Goal: Task Accomplishment & Management: Manage account settings

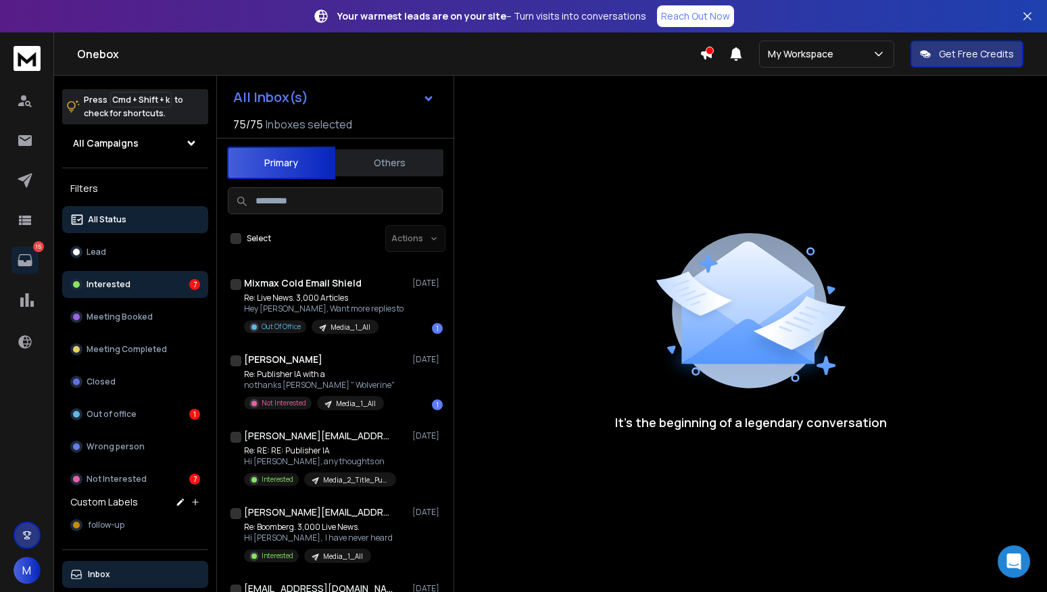
click at [156, 280] on button "Interested 7" at bounding box center [135, 284] width 146 height 27
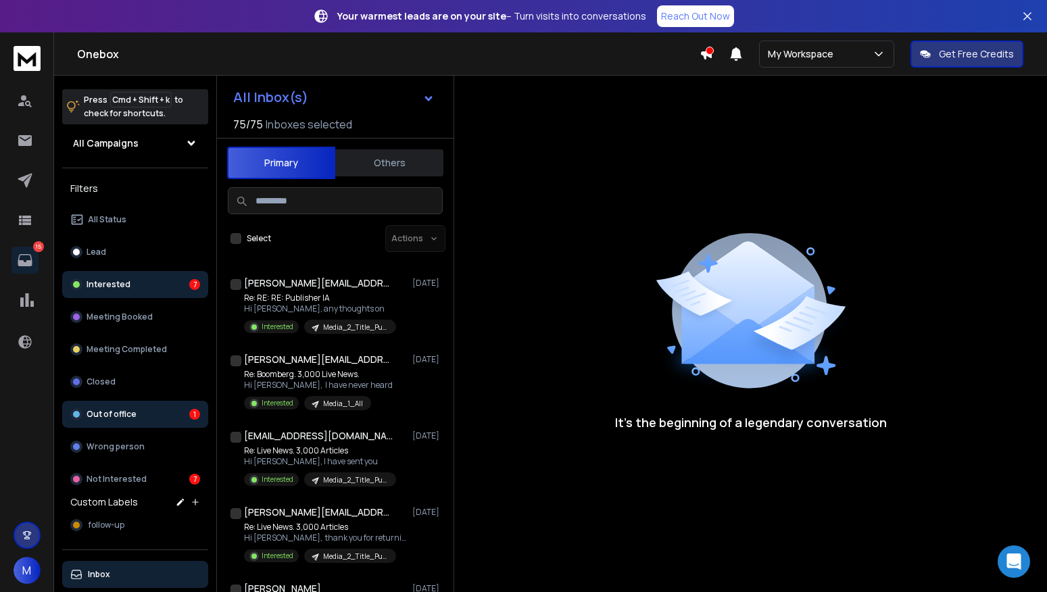
click at [155, 417] on button "Out of office 1" at bounding box center [135, 414] width 146 height 27
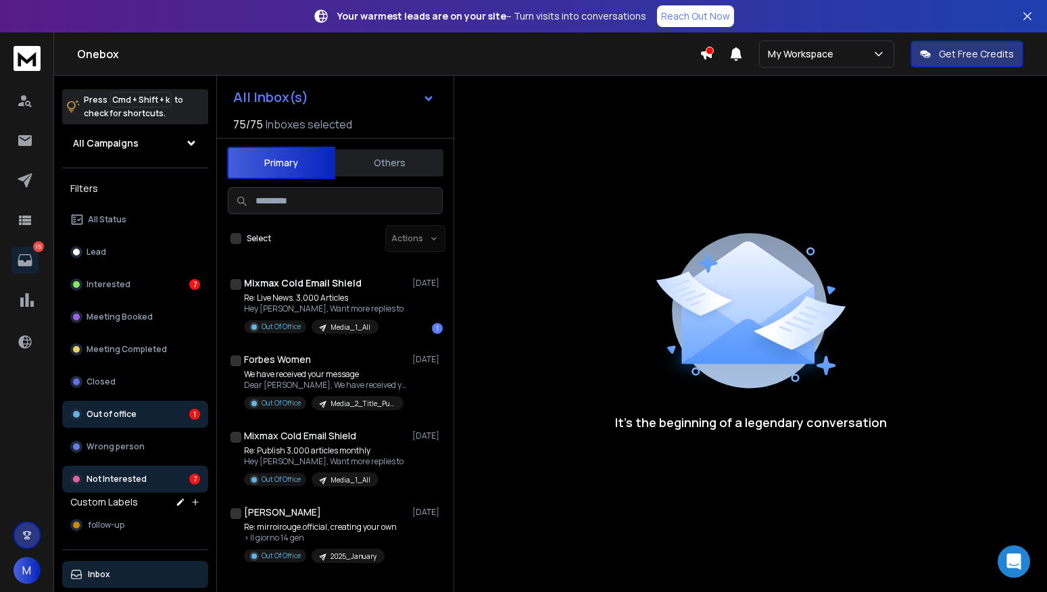
click at [155, 480] on button "Not Interested 7" at bounding box center [135, 479] width 146 height 27
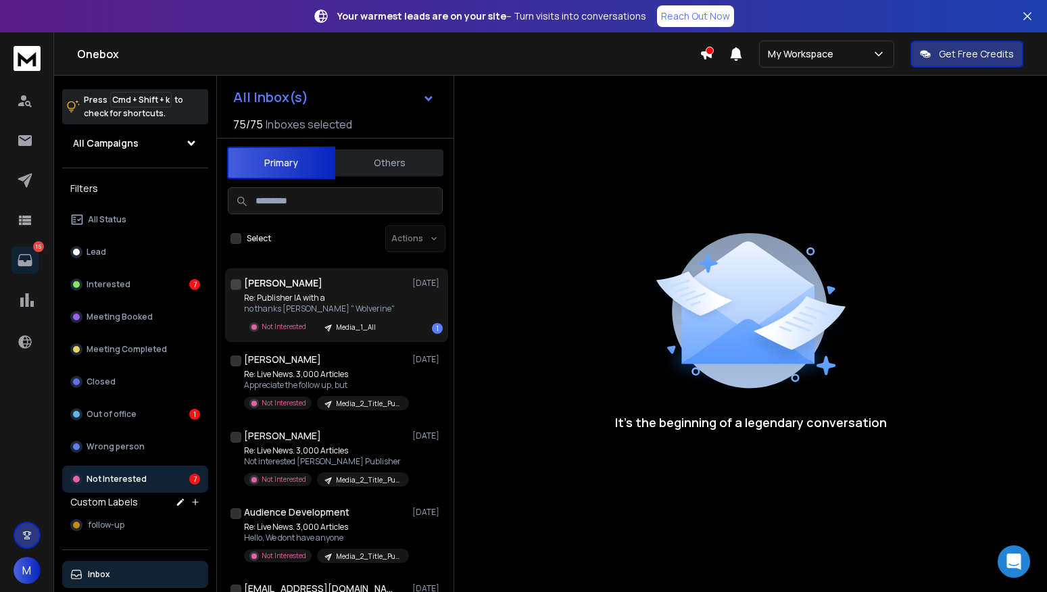
click at [285, 318] on div "Re: Publisher IA with a no thanks [PERSON_NAME] " Wolverine" Not Interested Med…" at bounding box center [319, 313] width 151 height 41
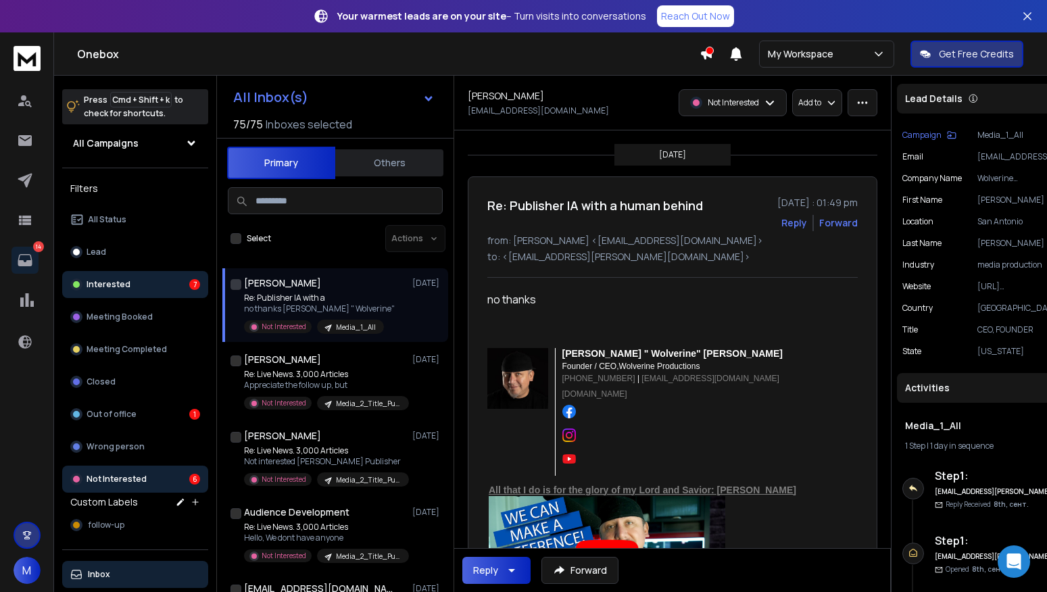
click at [93, 289] on p "Interested" at bounding box center [109, 284] width 44 height 11
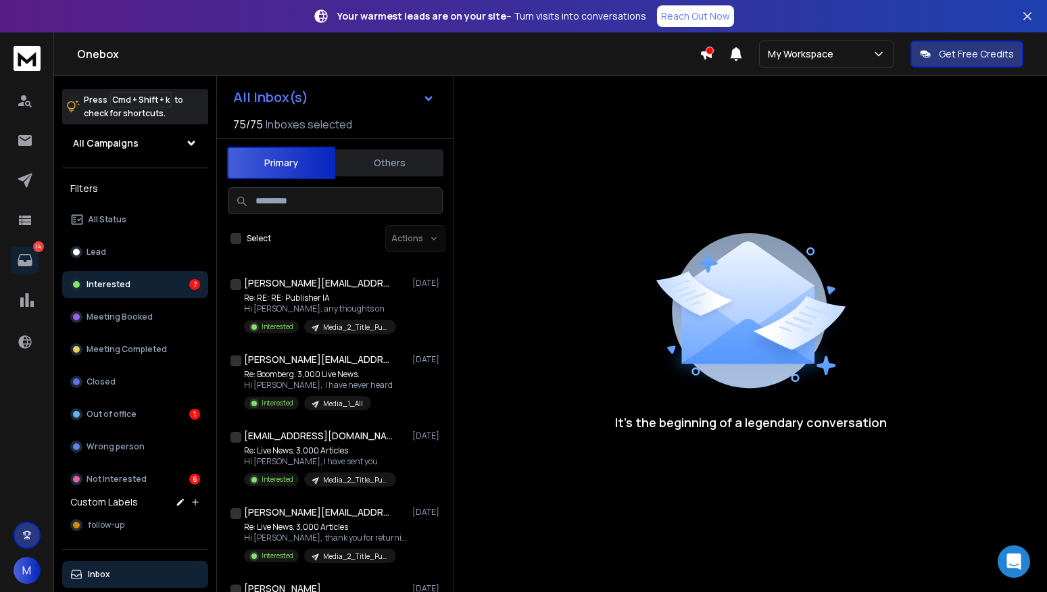
click at [130, 288] on button "Interested 7" at bounding box center [135, 284] width 146 height 27
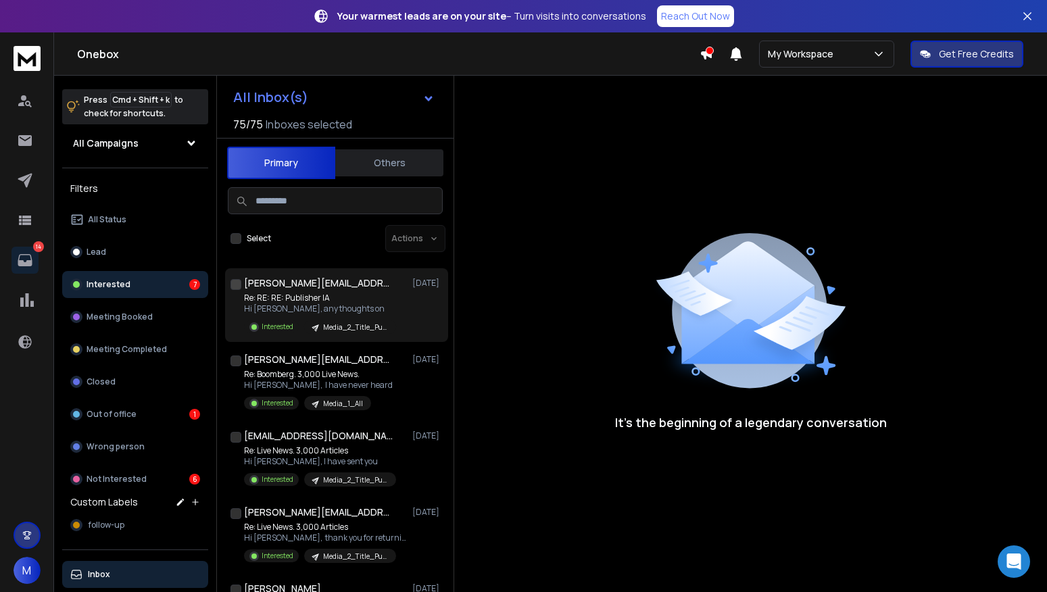
click at [319, 316] on div "Re: RE: RE: Publisher IA Hi [PERSON_NAME], any thoughts on Interested Media_2_T…" at bounding box center [320, 313] width 152 height 41
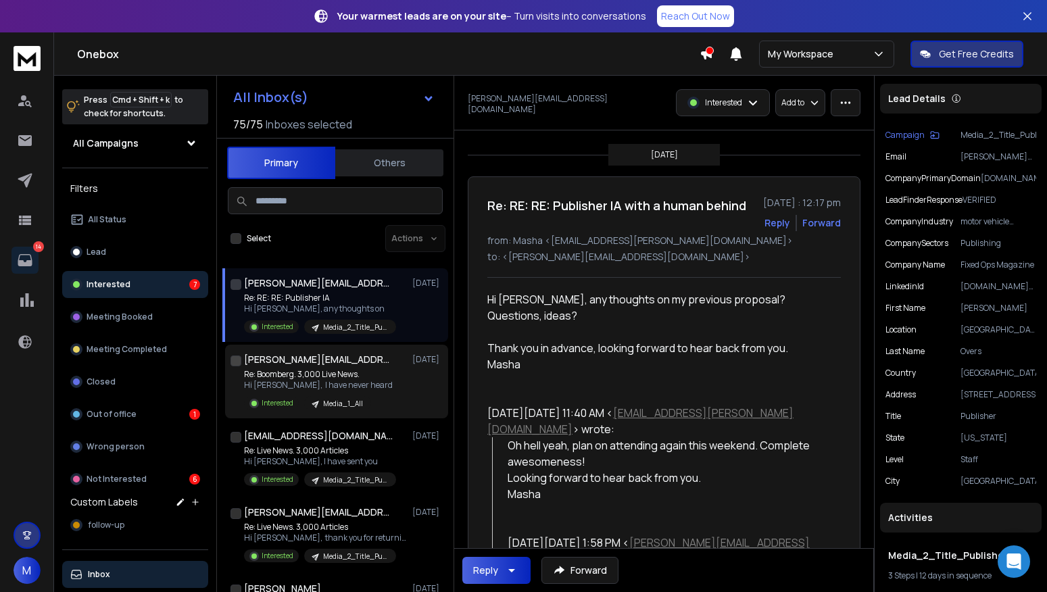
click at [318, 375] on p "Re: Boomberg. 3,000 Live News." at bounding box center [318, 374] width 149 height 11
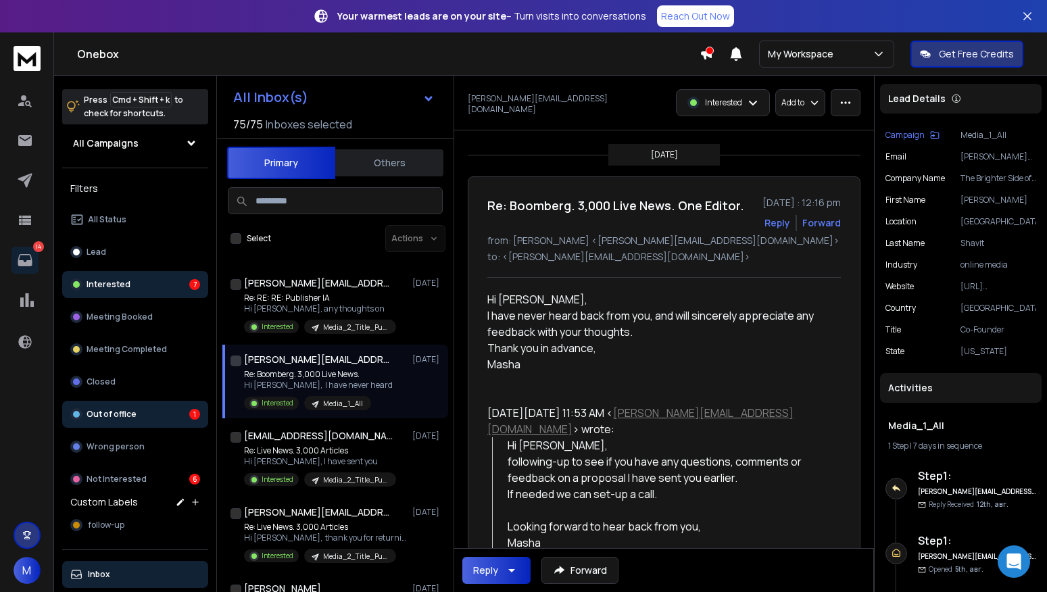
click at [137, 415] on button "Out of office 1" at bounding box center [135, 414] width 146 height 27
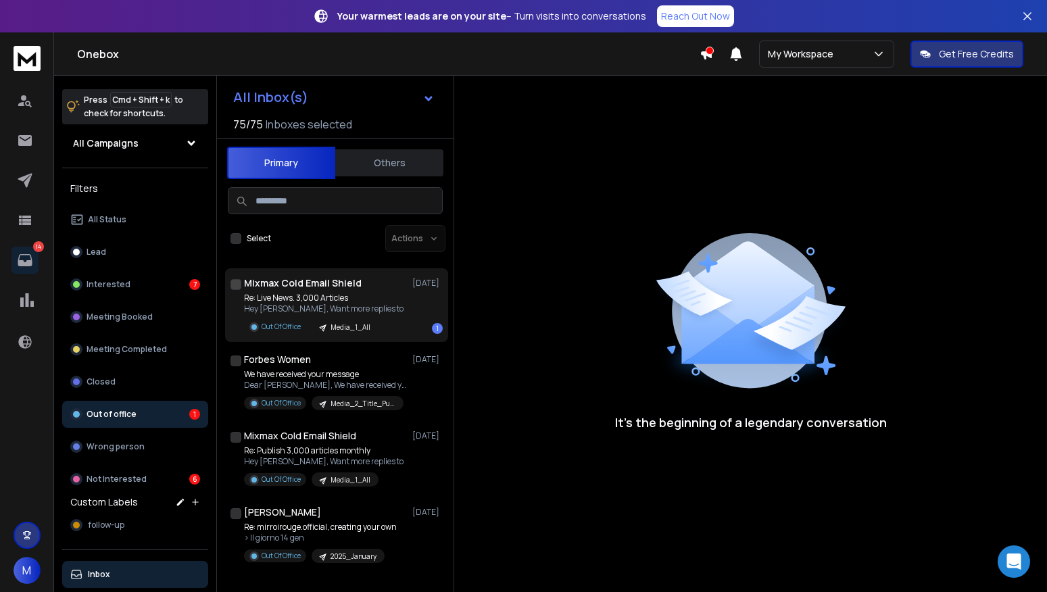
click at [304, 314] on div "Re: Live News. 3,000 Articles Hey [PERSON_NAME], Want more replies to Out Of Of…" at bounding box center [324, 313] width 160 height 41
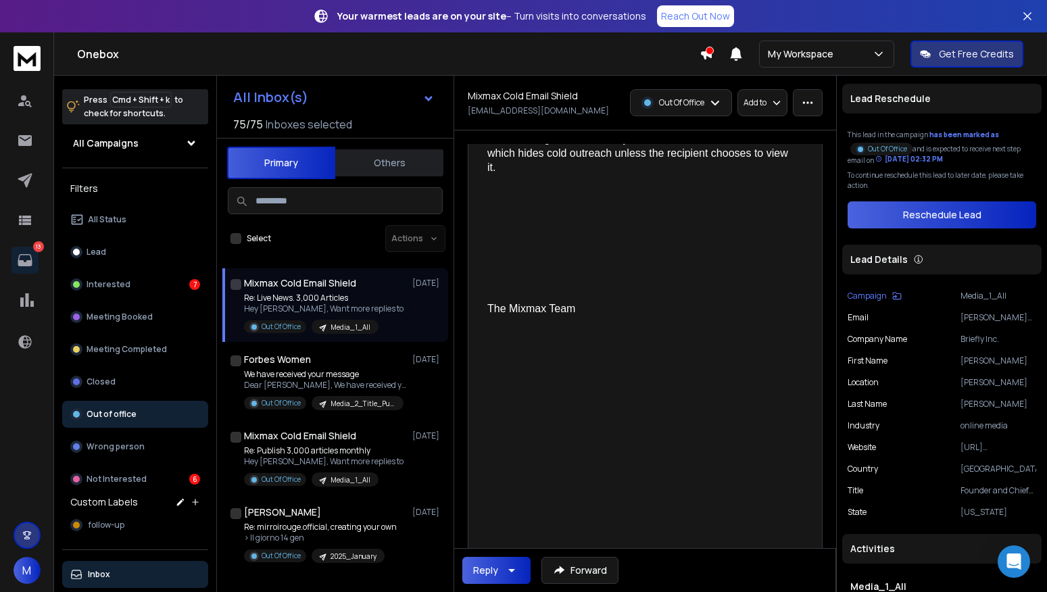
scroll to position [655, 0]
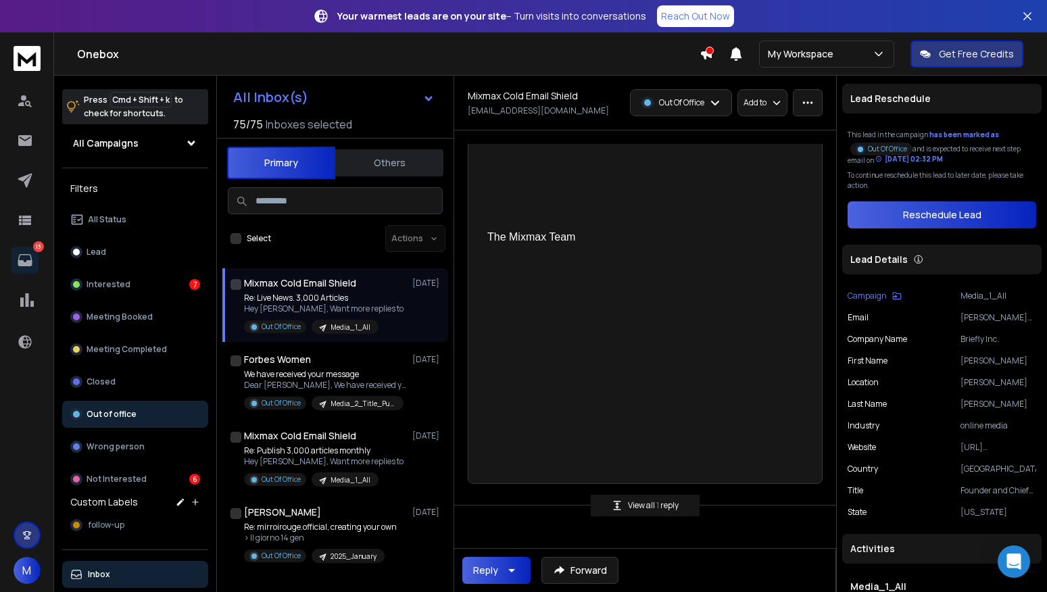
click at [119, 474] on p "Not Interested" at bounding box center [117, 479] width 60 height 11
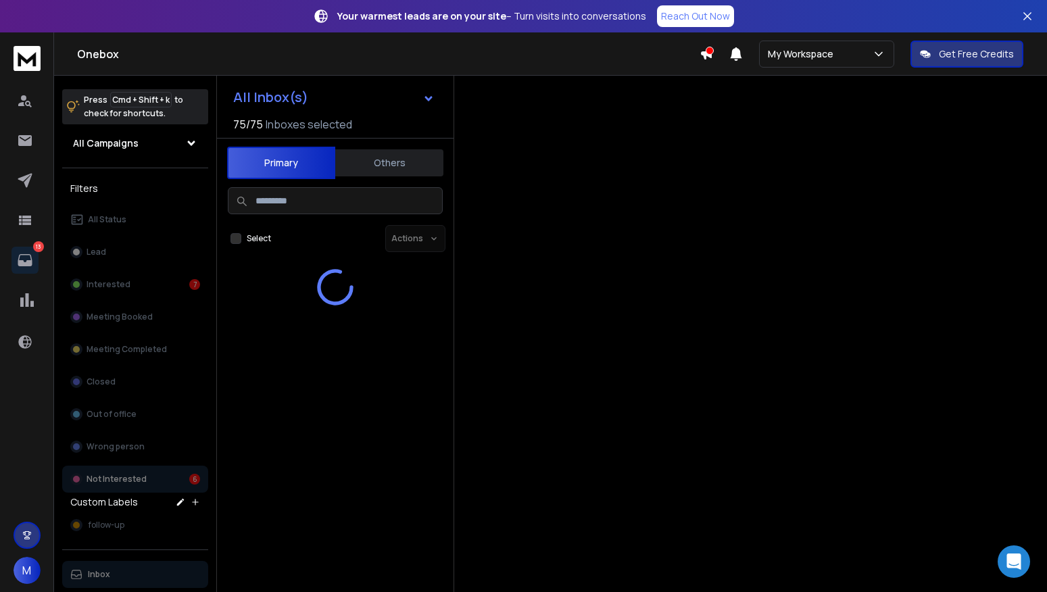
scroll to position [0, 0]
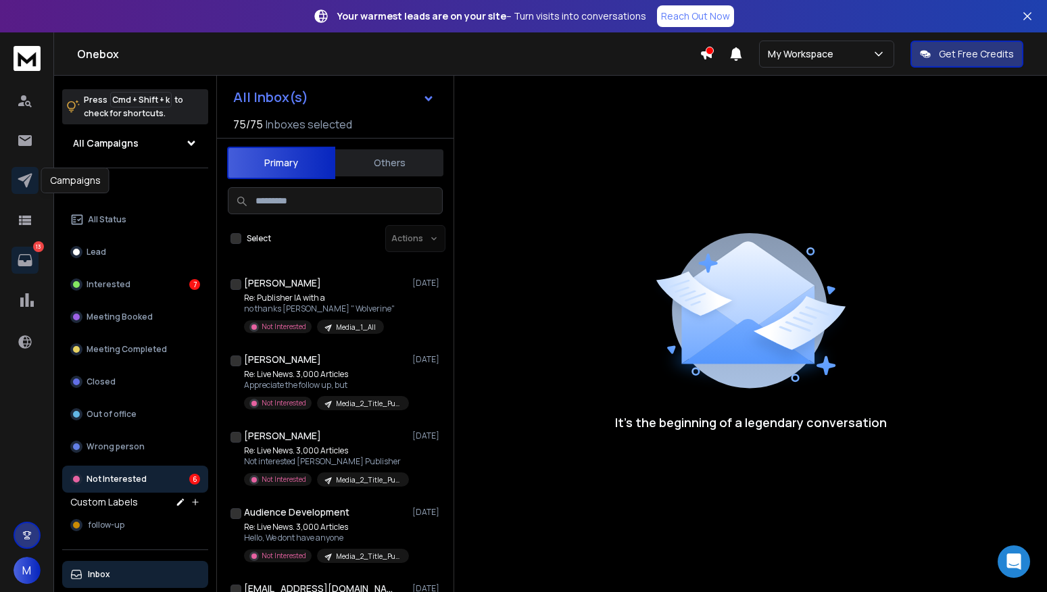
click at [20, 178] on icon at bounding box center [25, 180] width 14 height 14
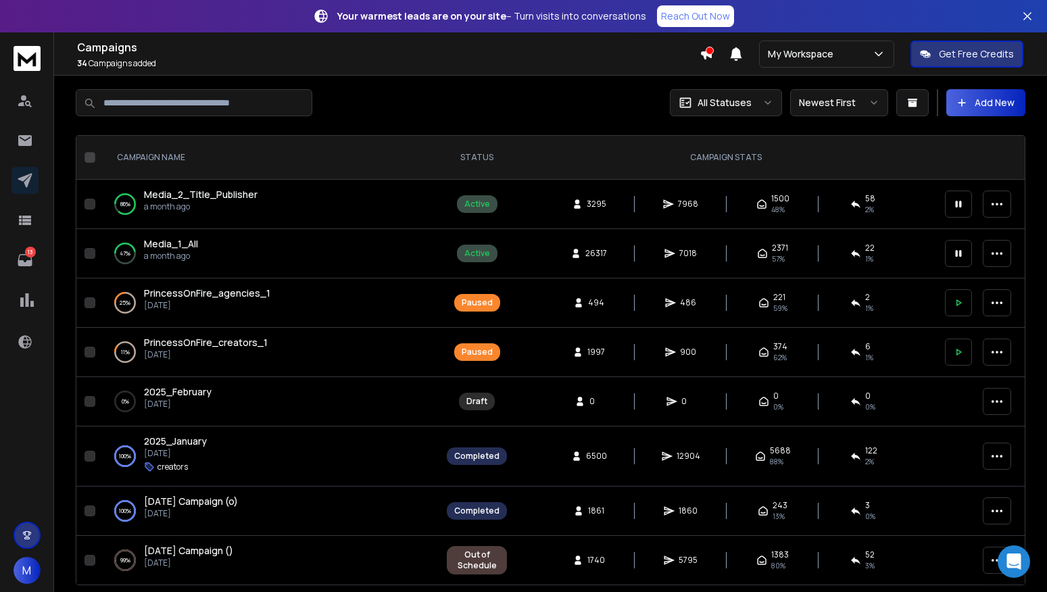
click at [214, 254] on div "47 % Media_1_All a month ago" at bounding box center [269, 253] width 311 height 32
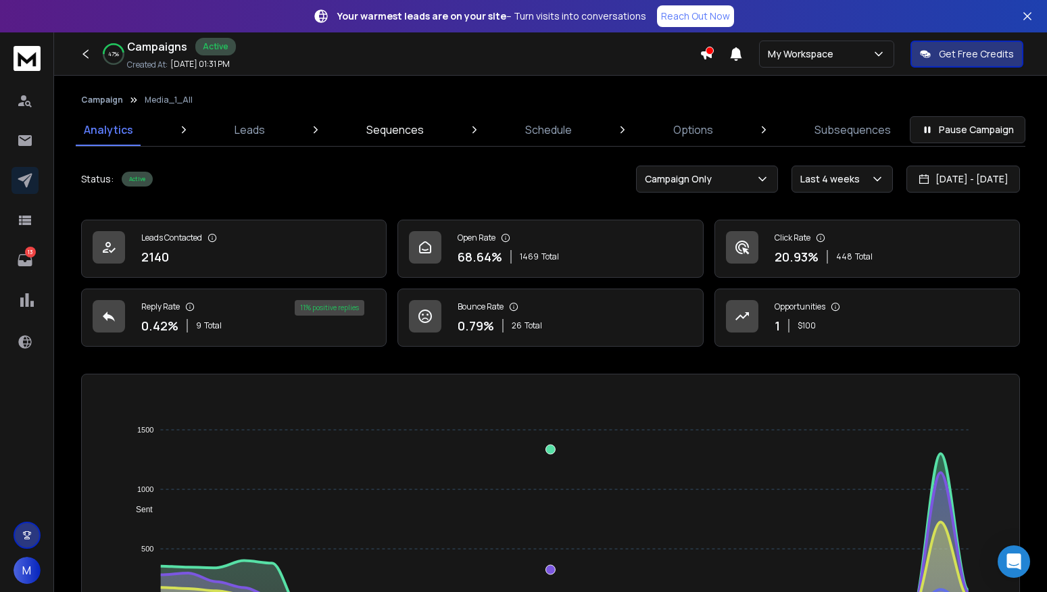
click at [394, 131] on p "Sequences" at bounding box center [395, 130] width 57 height 16
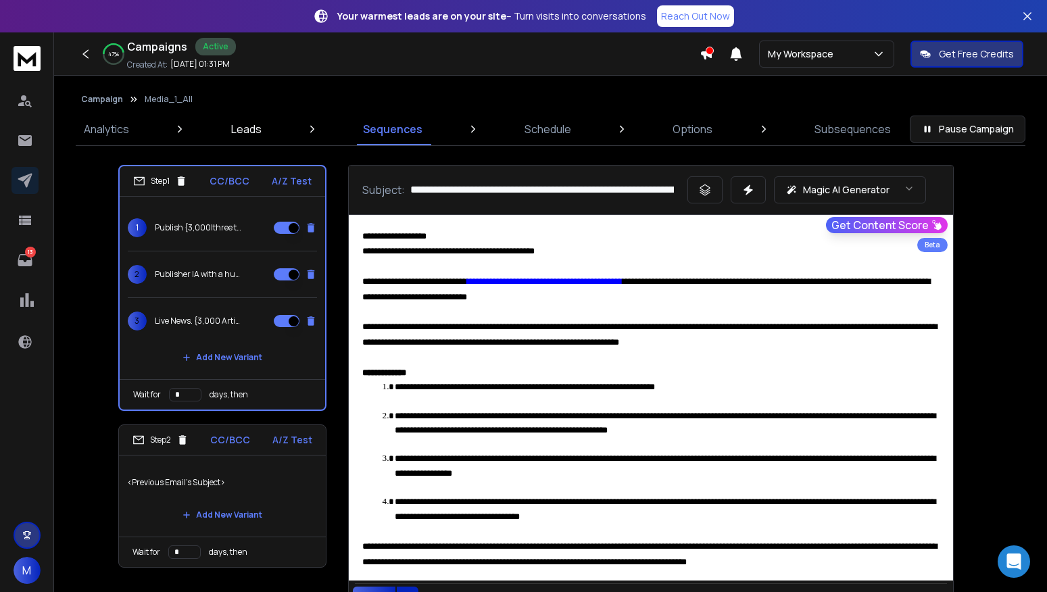
click at [248, 131] on p "Leads" at bounding box center [246, 129] width 30 height 16
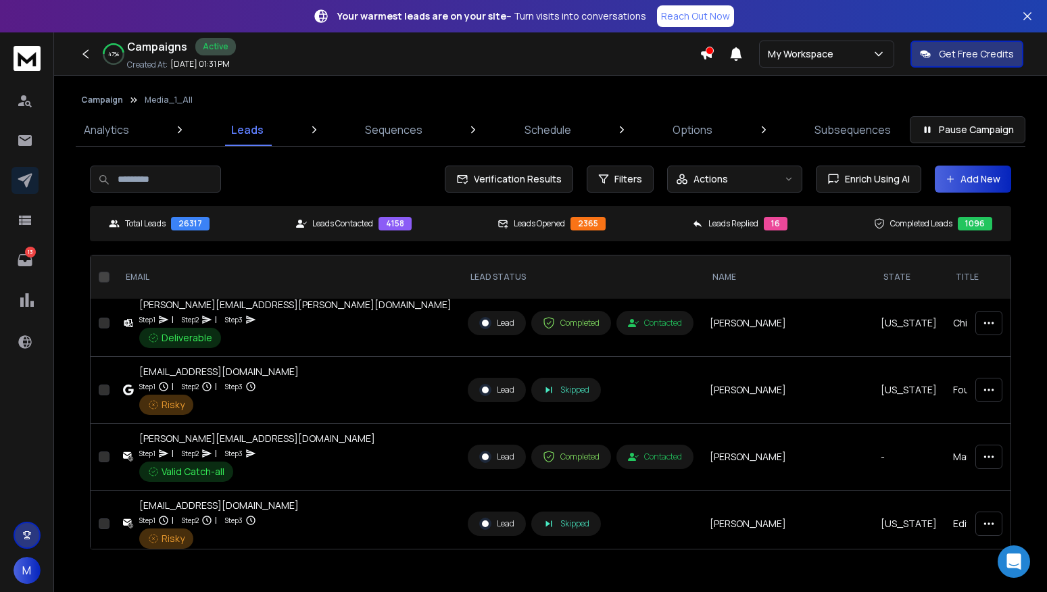
scroll to position [1463, 0]
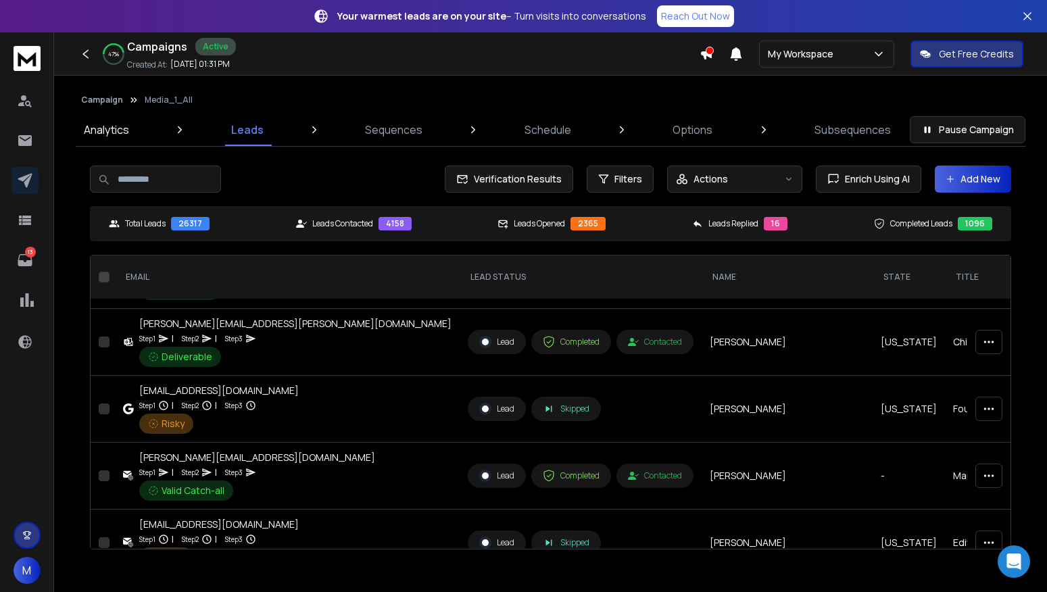
click at [122, 135] on p "Analytics" at bounding box center [106, 130] width 45 height 16
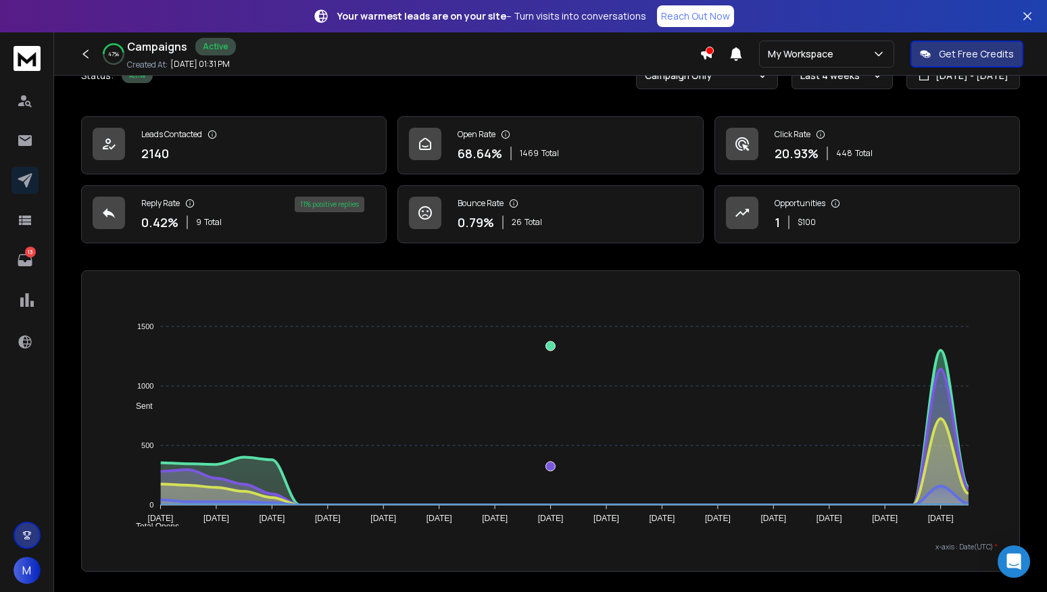
scroll to position [120, 0]
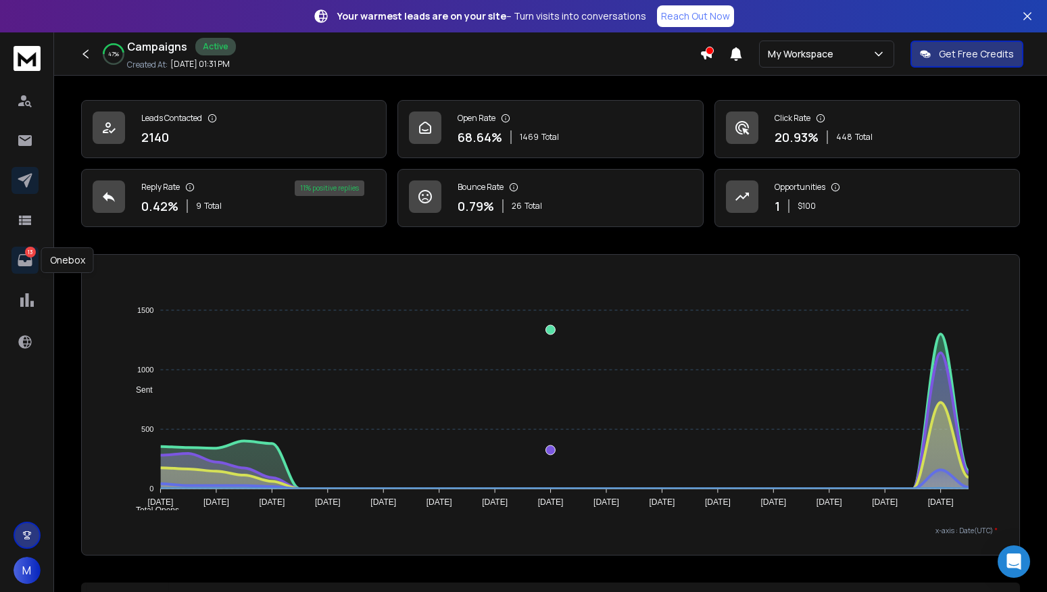
click at [35, 264] on link "13" at bounding box center [24, 260] width 27 height 27
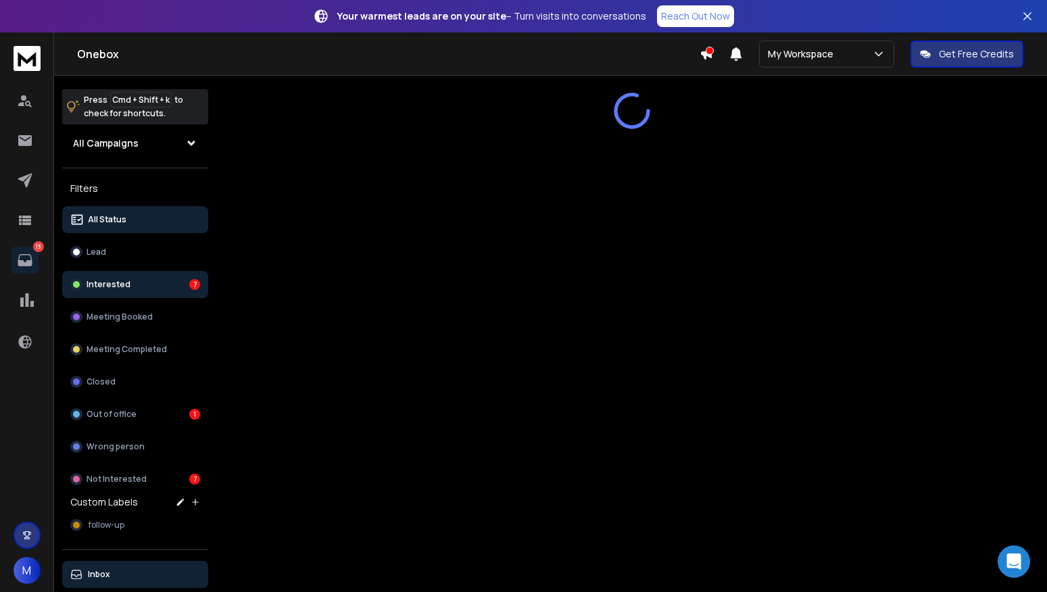
click at [172, 285] on button "Interested 7" at bounding box center [135, 284] width 146 height 27
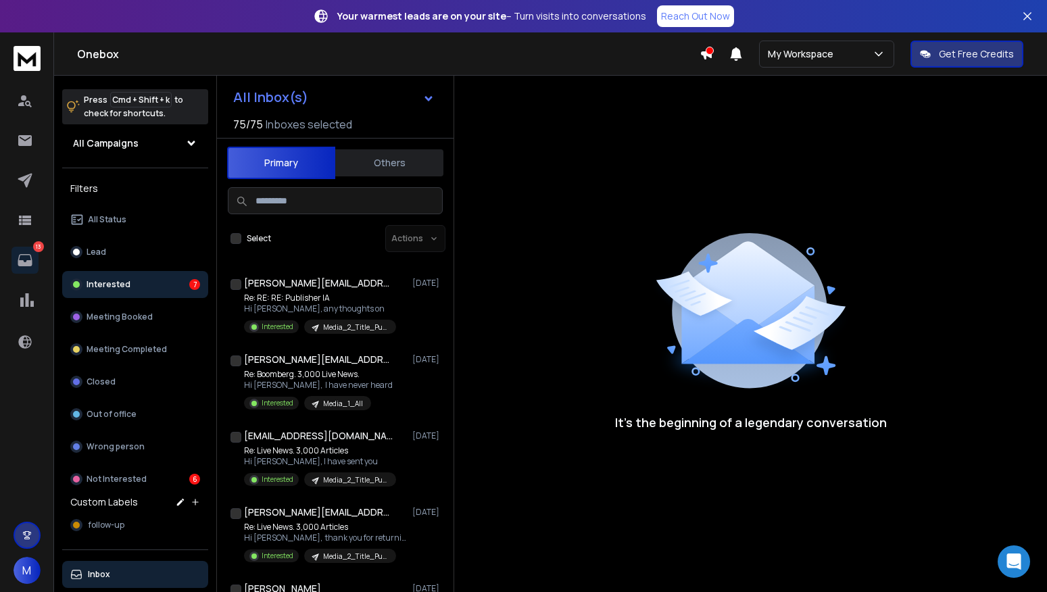
click at [412, 234] on div "Actions" at bounding box center [415, 238] width 60 height 27
click at [408, 239] on div "Actions" at bounding box center [415, 238] width 60 height 27
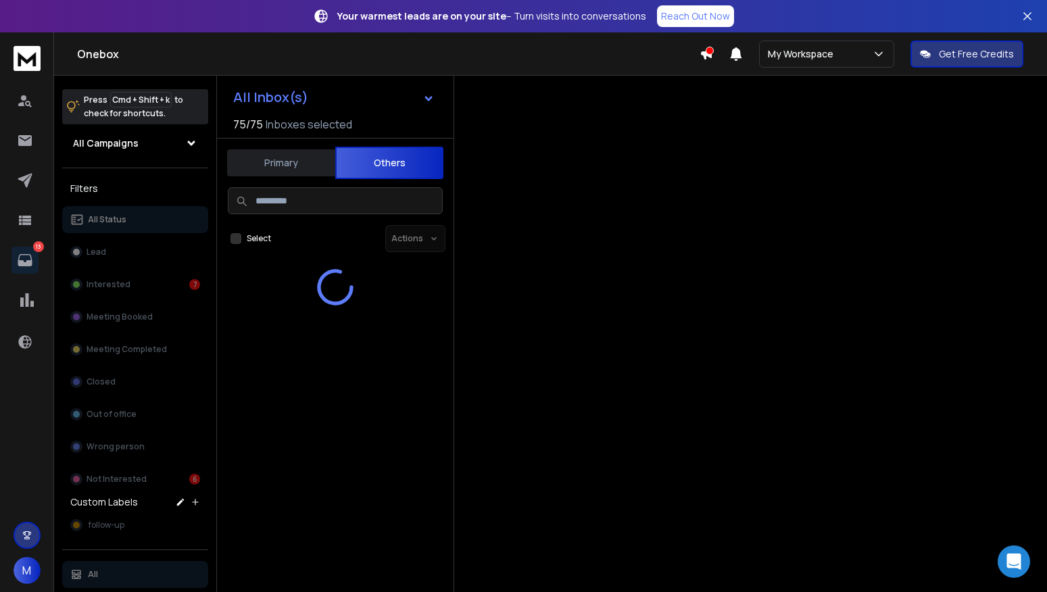
click at [387, 172] on button "Others" at bounding box center [389, 163] width 108 height 32
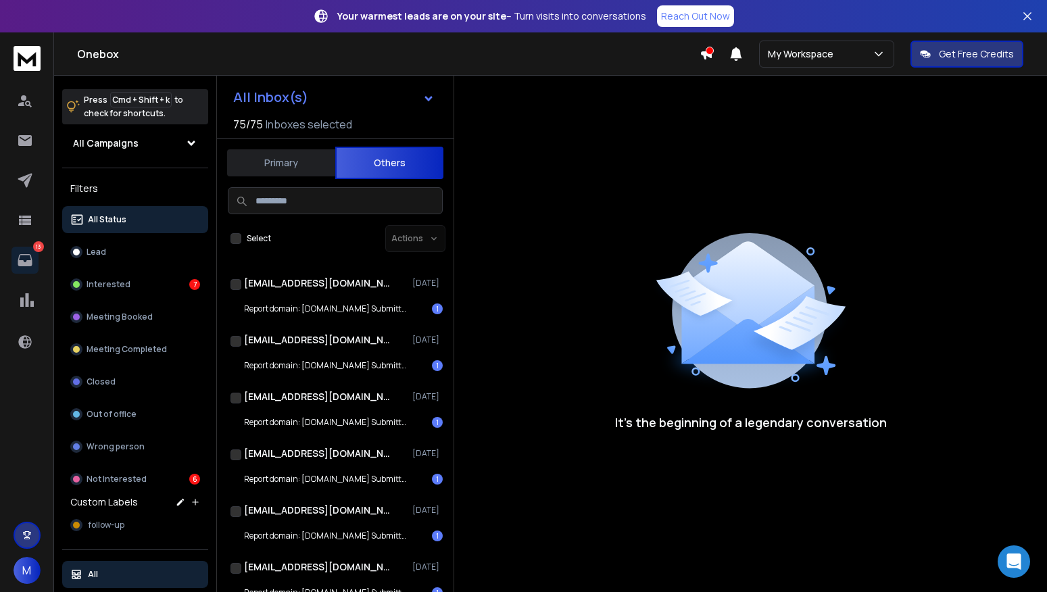
scroll to position [2559, 0]
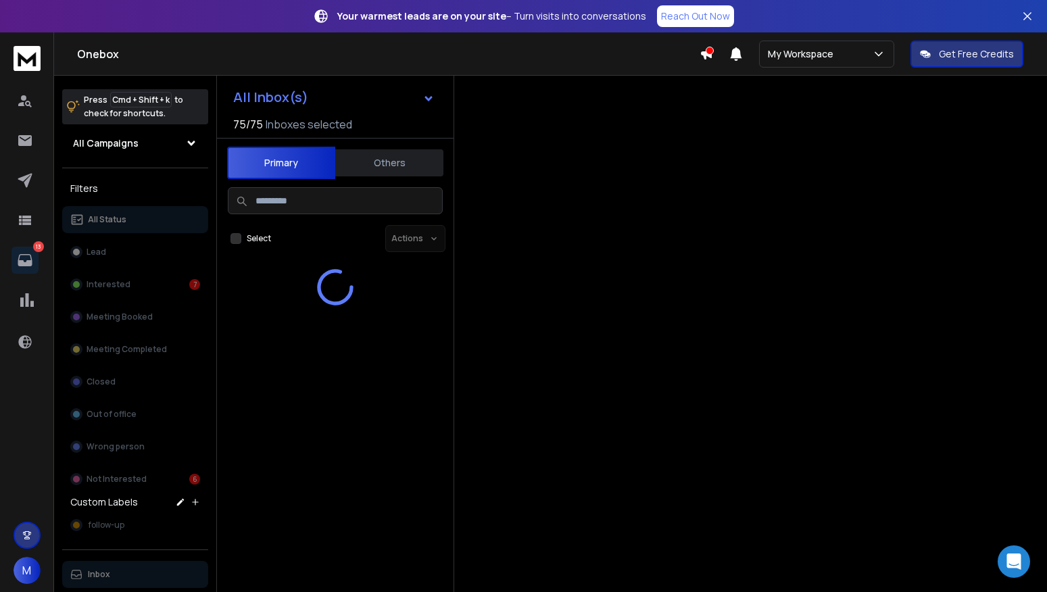
click at [291, 176] on button "Primary" at bounding box center [281, 163] width 108 height 32
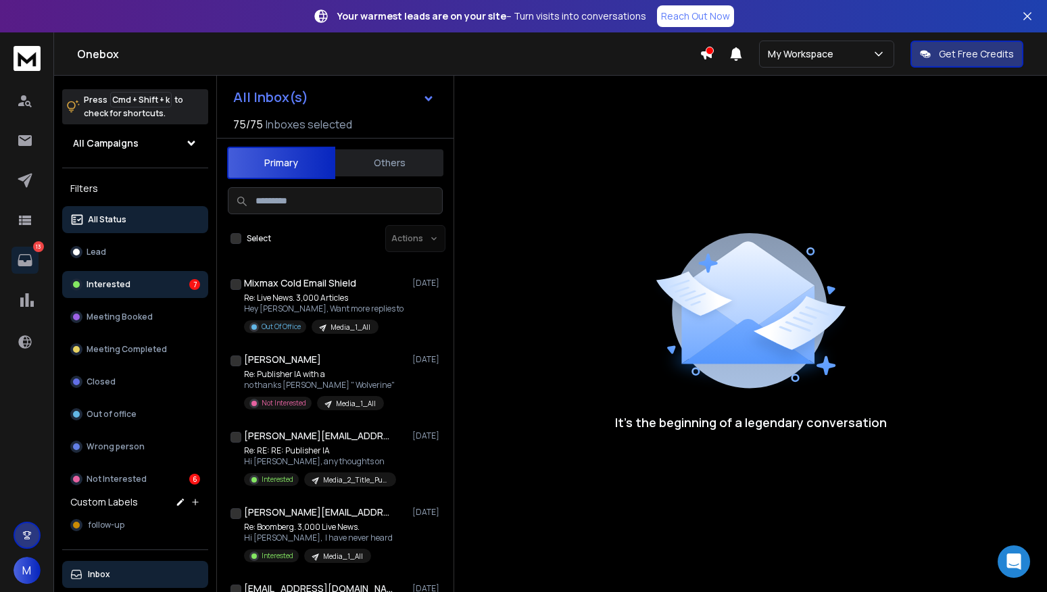
click at [99, 285] on p "Interested" at bounding box center [109, 284] width 44 height 11
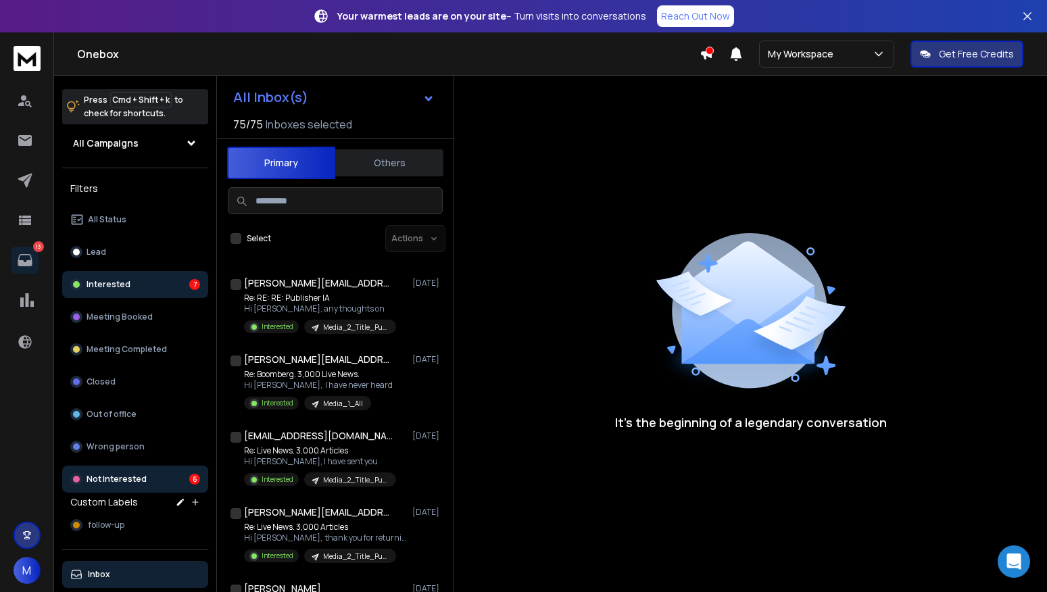
click at [146, 481] on button "Not Interested 6" at bounding box center [135, 479] width 146 height 27
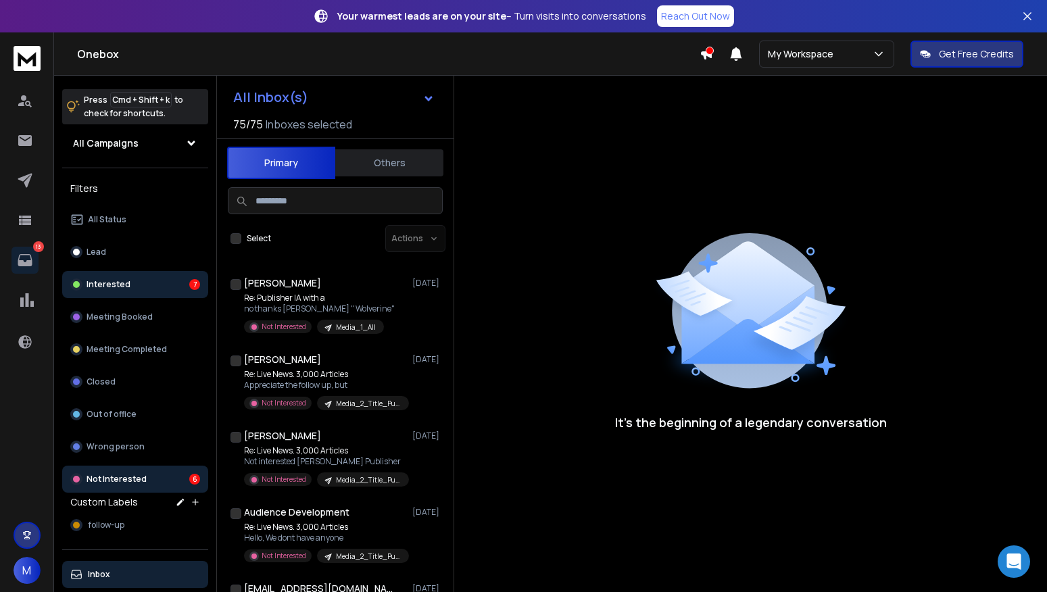
click at [110, 290] on div "Interested" at bounding box center [100, 285] width 60 height 12
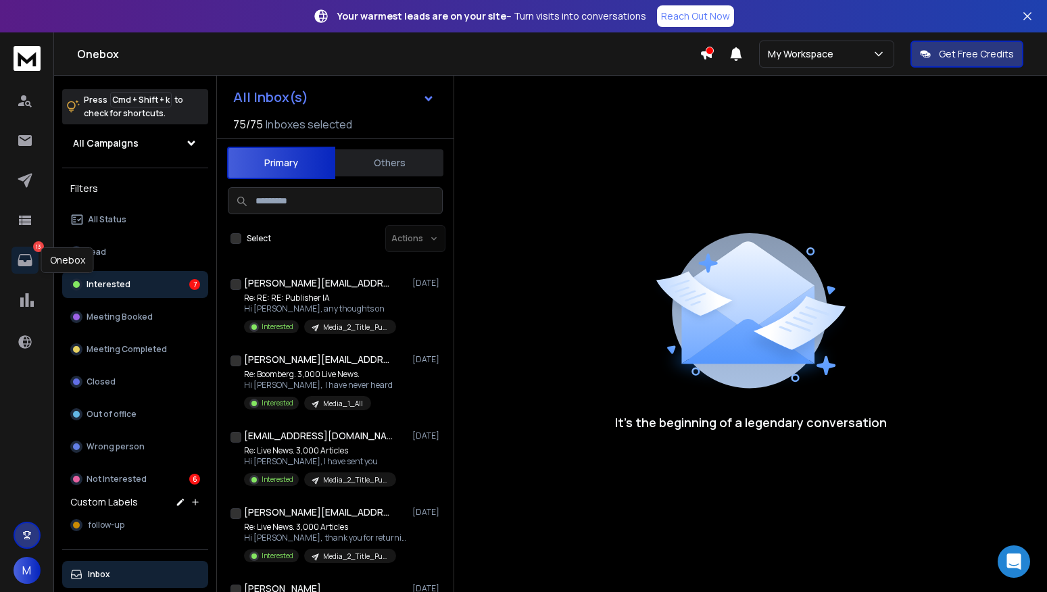
click at [37, 266] on link "13" at bounding box center [24, 260] width 27 height 27
click at [26, 264] on icon at bounding box center [25, 260] width 14 height 12
click at [20, 176] on icon at bounding box center [25, 180] width 16 height 16
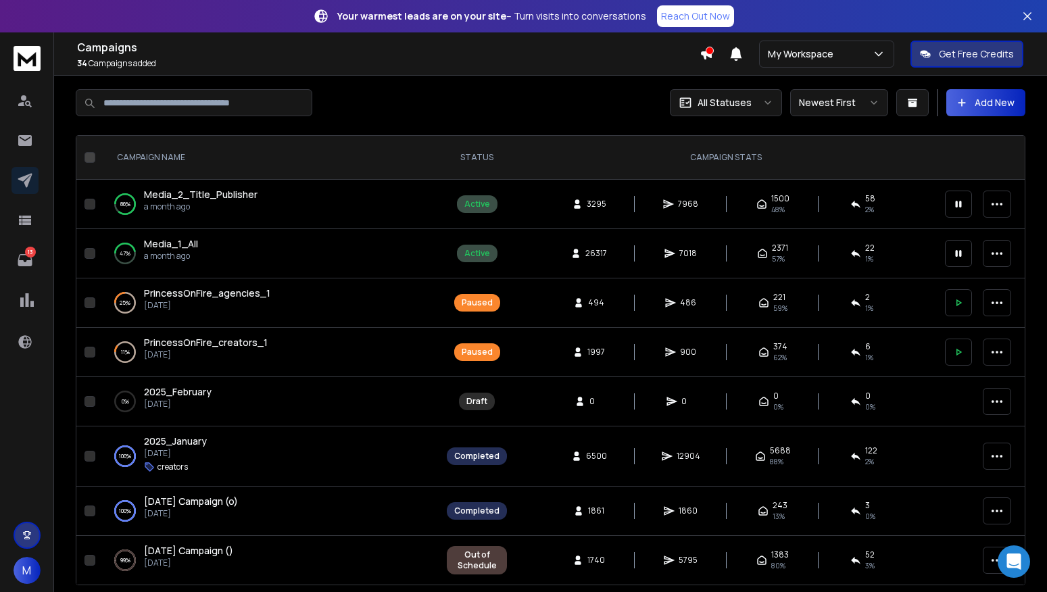
click at [231, 214] on div "Media_2_Title_Publisher a month ago" at bounding box center [201, 204] width 114 height 32
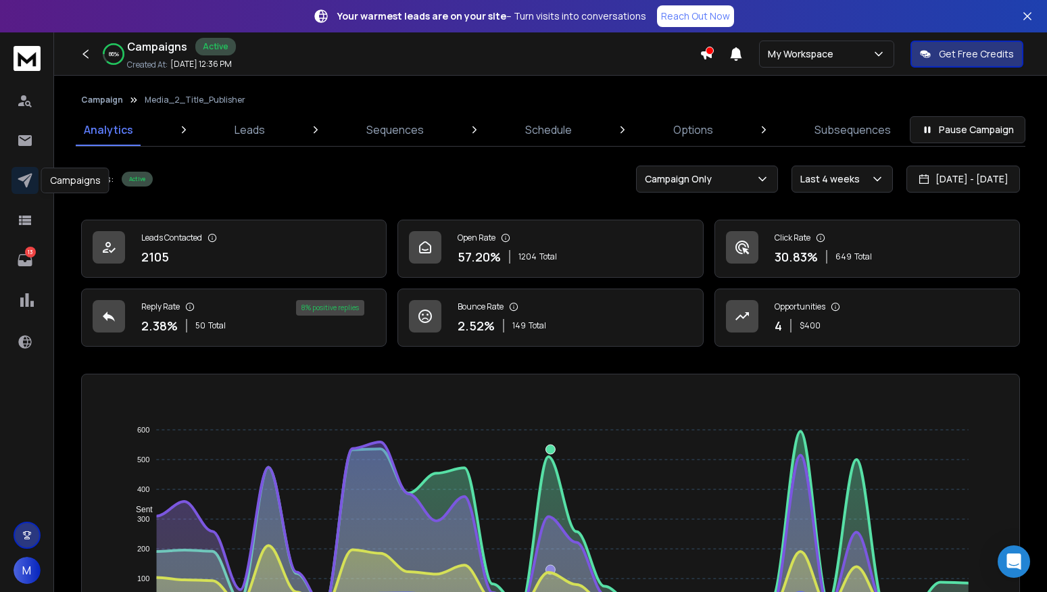
click at [30, 183] on icon at bounding box center [25, 180] width 16 height 16
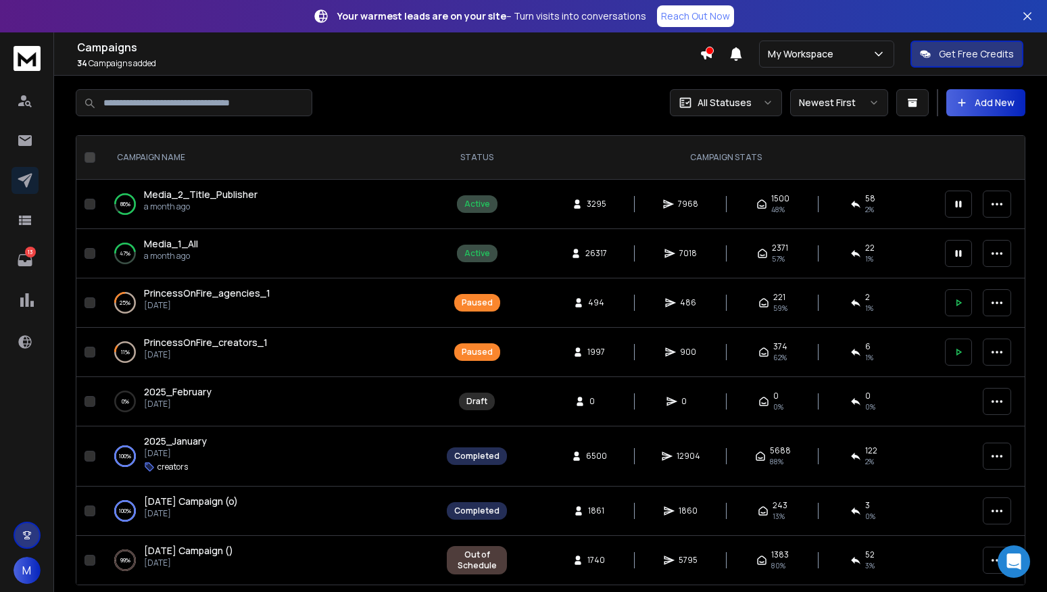
click at [180, 243] on span "Media_1_All" at bounding box center [171, 243] width 54 height 13
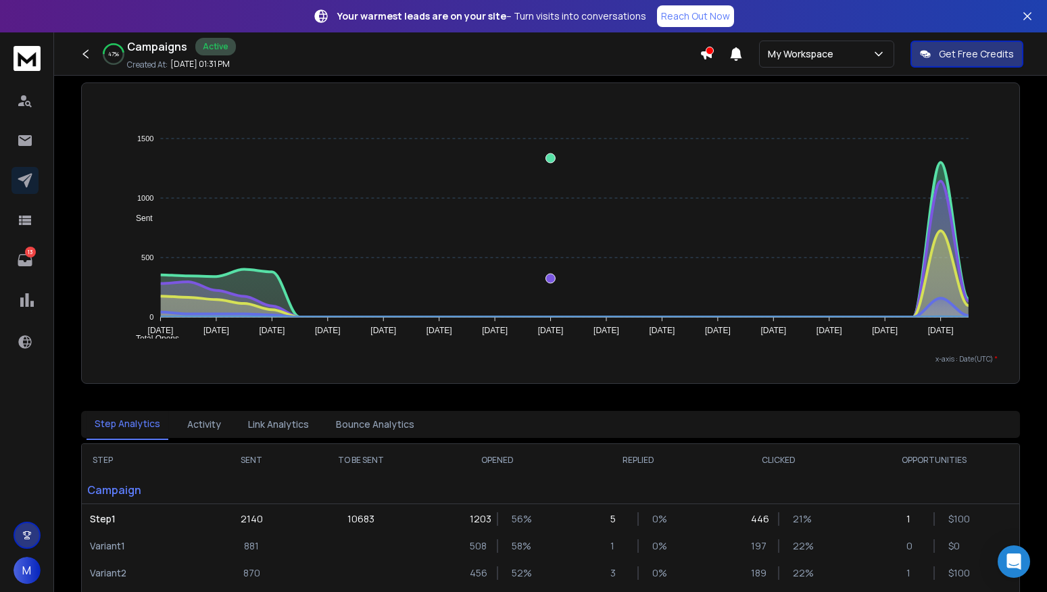
scroll to position [268, 0]
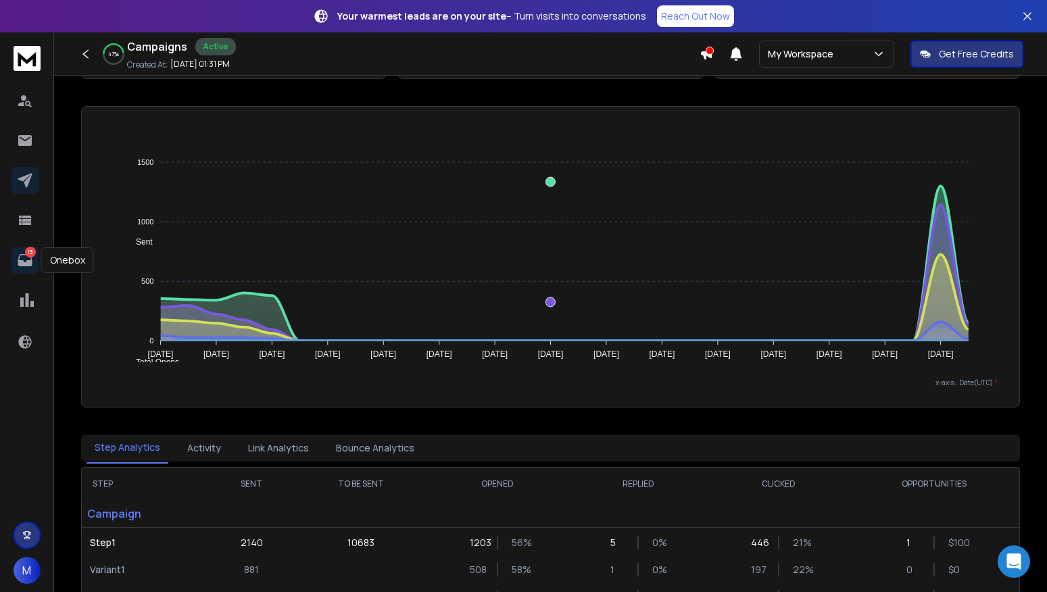
click at [25, 262] on icon at bounding box center [25, 260] width 16 height 16
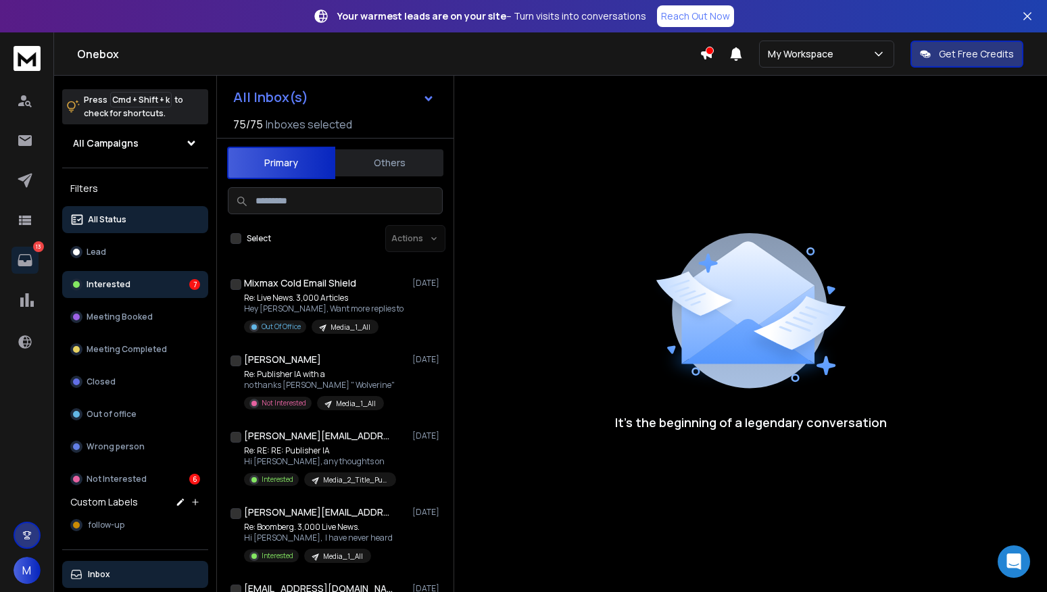
click at [135, 287] on button "Interested 7" at bounding box center [135, 284] width 146 height 27
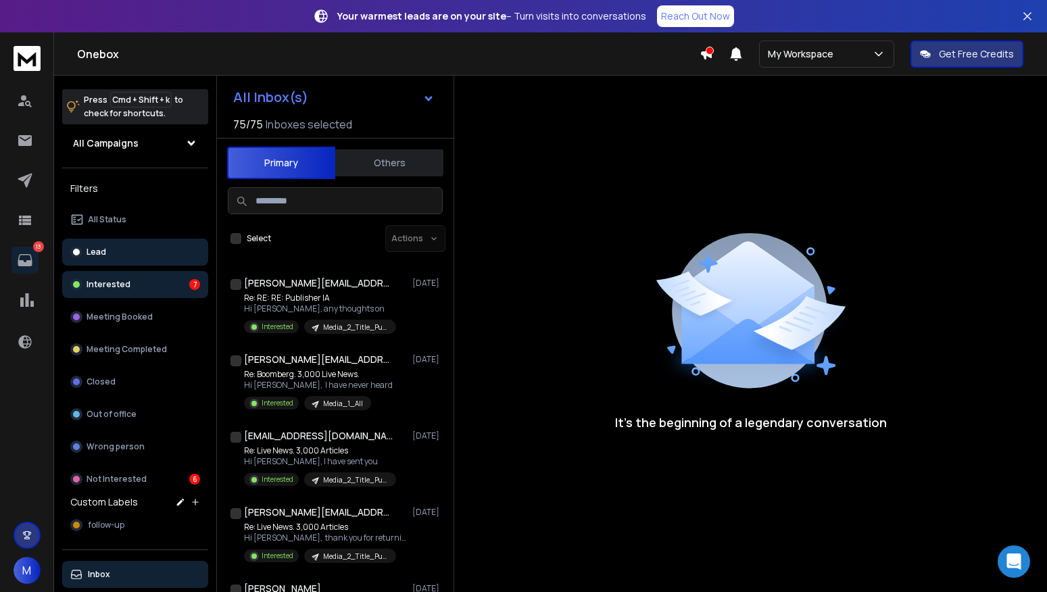
click at [131, 261] on button "Lead" at bounding box center [135, 252] width 146 height 27
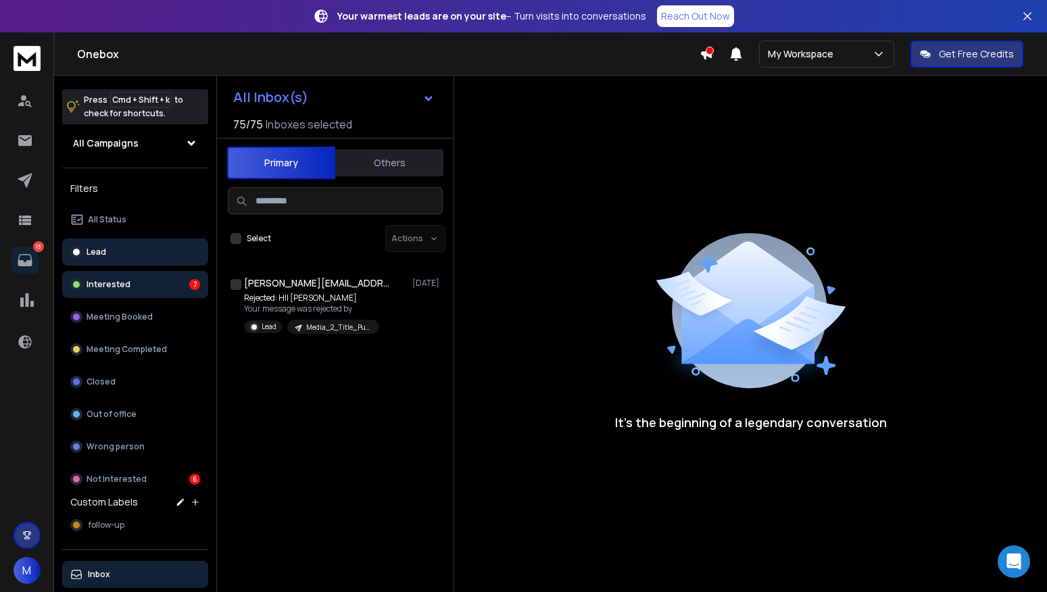
click at [133, 293] on button "Interested 7" at bounding box center [135, 284] width 146 height 27
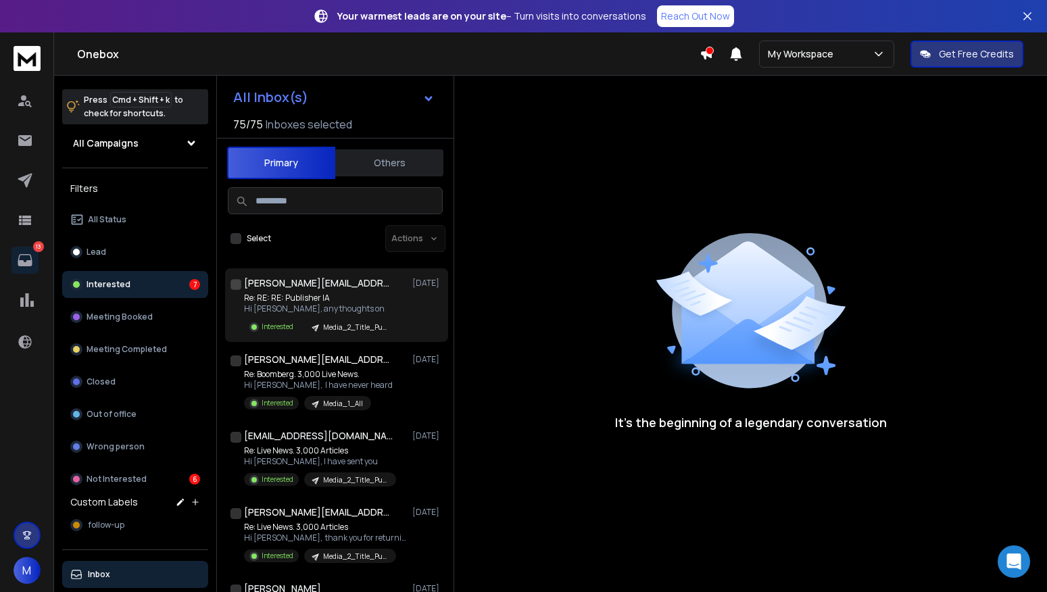
click at [283, 302] on p "Re: RE: RE: Publisher IA" at bounding box center [320, 298] width 152 height 11
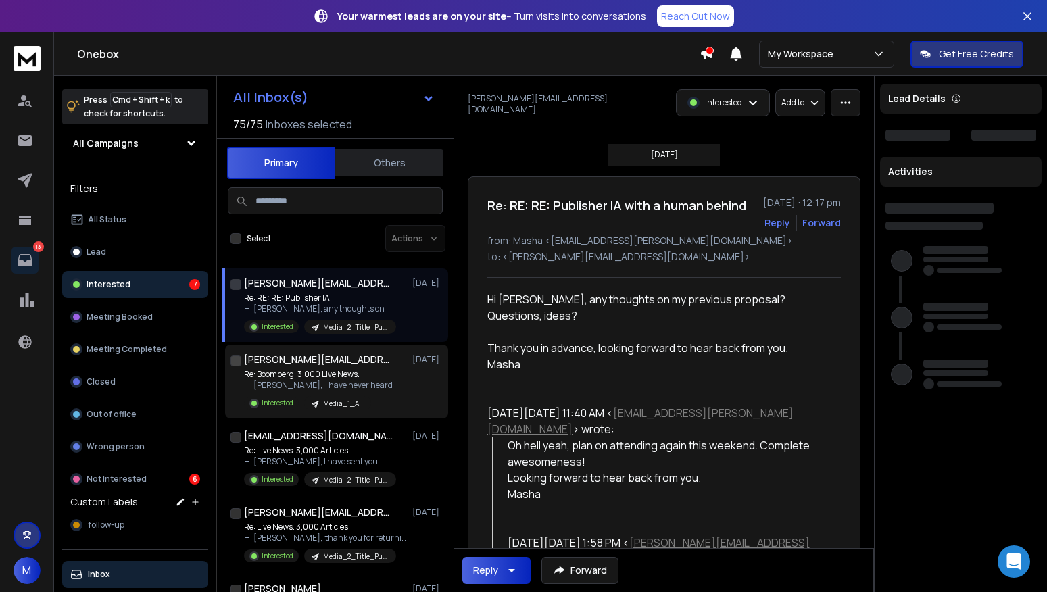
click at [300, 371] on p "Re: Boomberg. 3,000 Live News." at bounding box center [318, 374] width 149 height 11
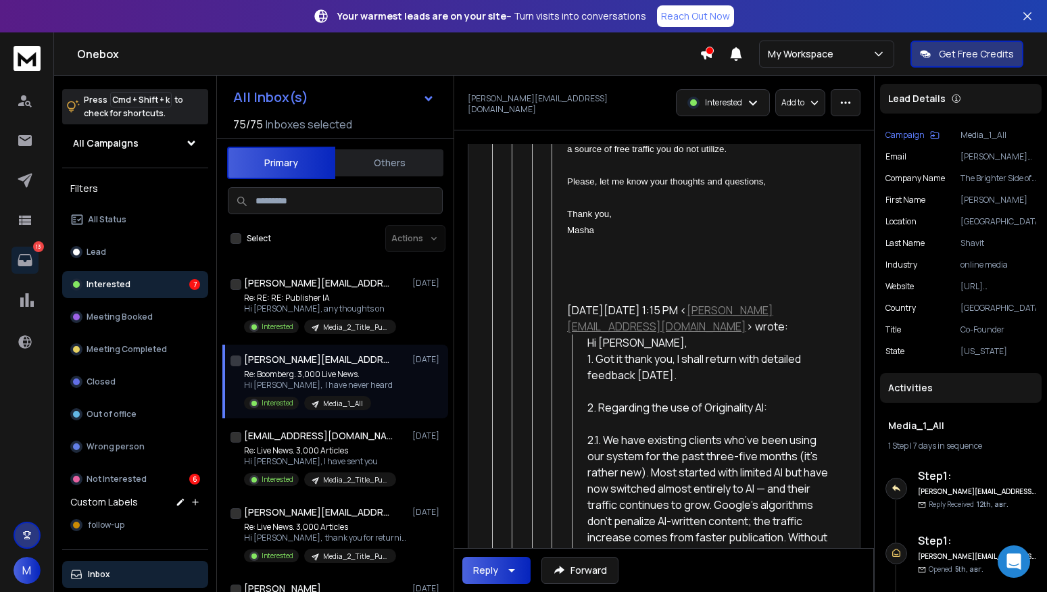
scroll to position [1989, 0]
click at [506, 575] on icon "button" at bounding box center [512, 571] width 16 height 16
click at [492, 538] on p "Reply All" at bounding box center [504, 536] width 37 height 14
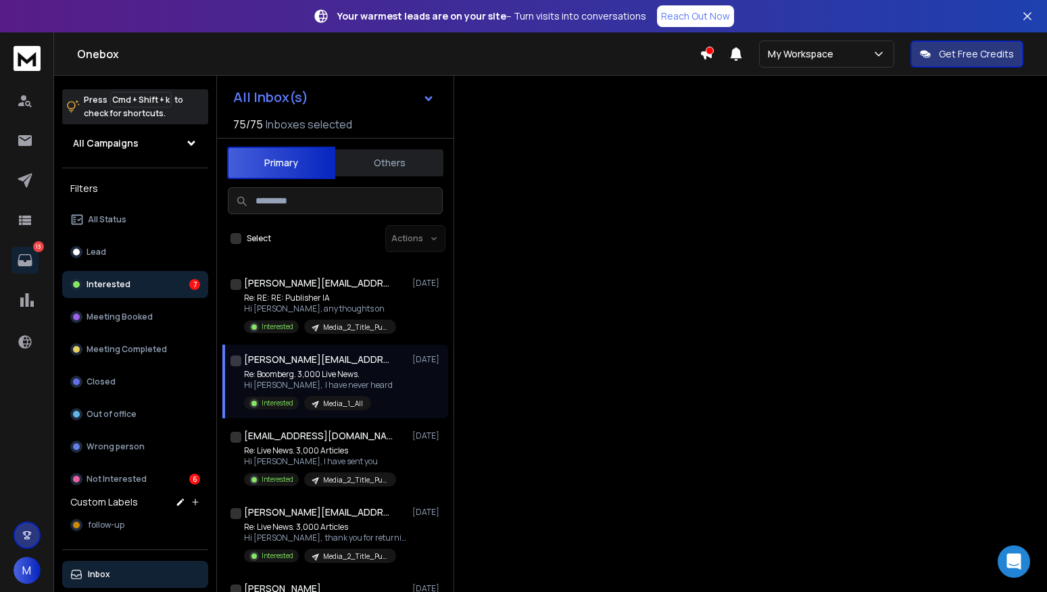
scroll to position [0, 0]
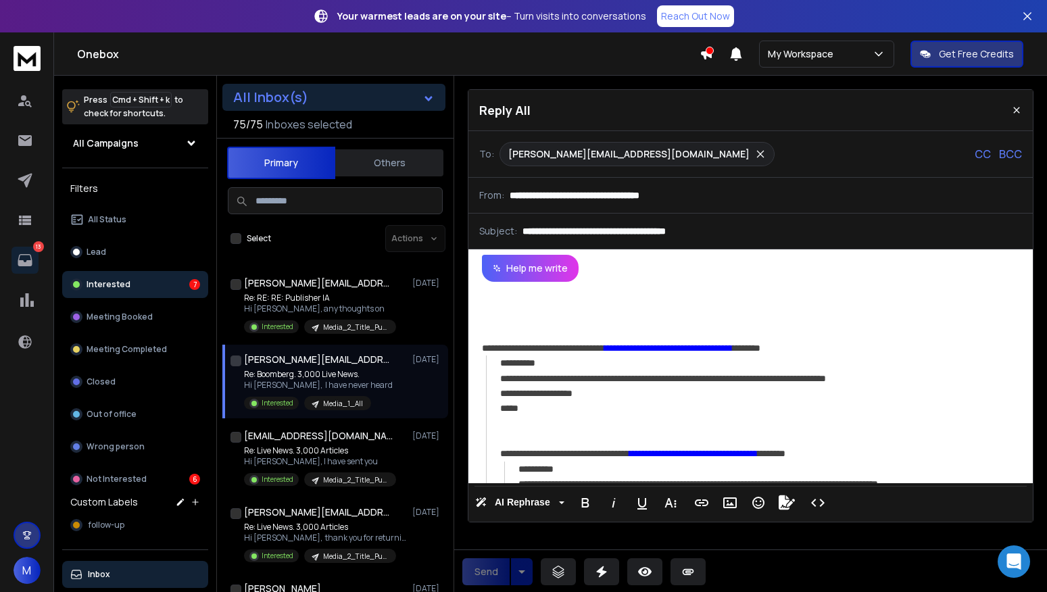
click at [418, 100] on button "All Inbox(s)" at bounding box center [333, 97] width 223 height 27
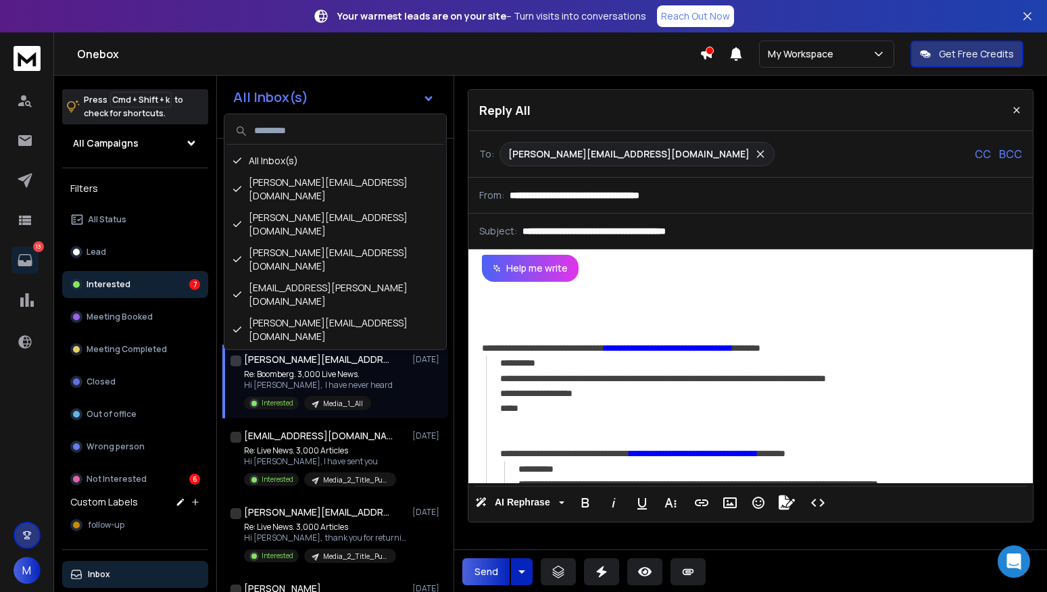
click at [14, 423] on div "13 M" at bounding box center [27, 314] width 54 height 565
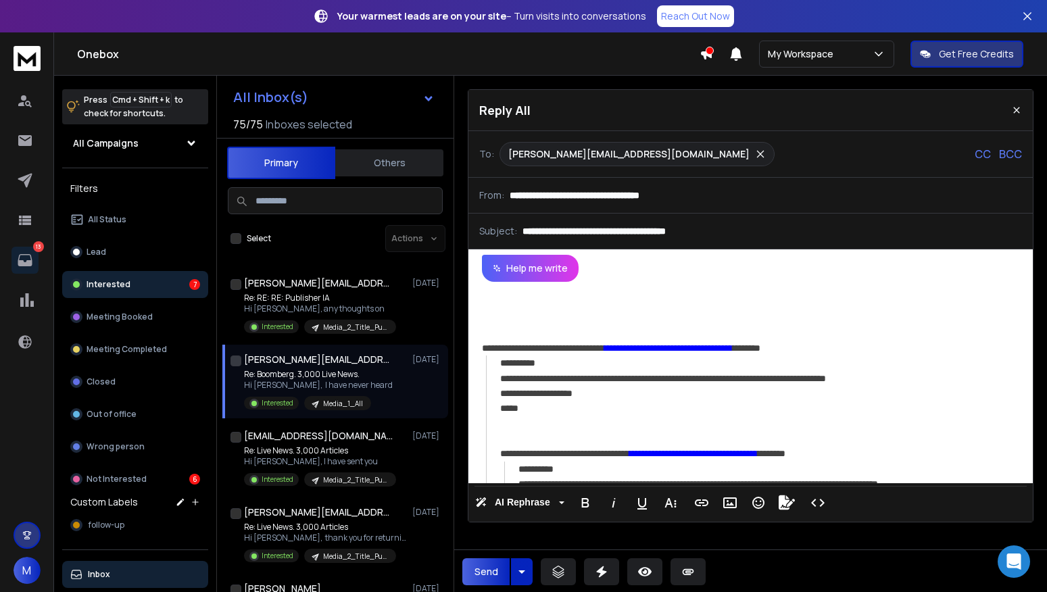
click at [1012, 118] on div "Reply All" at bounding box center [751, 110] width 565 height 41
click at [1012, 112] on icon at bounding box center [1017, 110] width 11 height 11
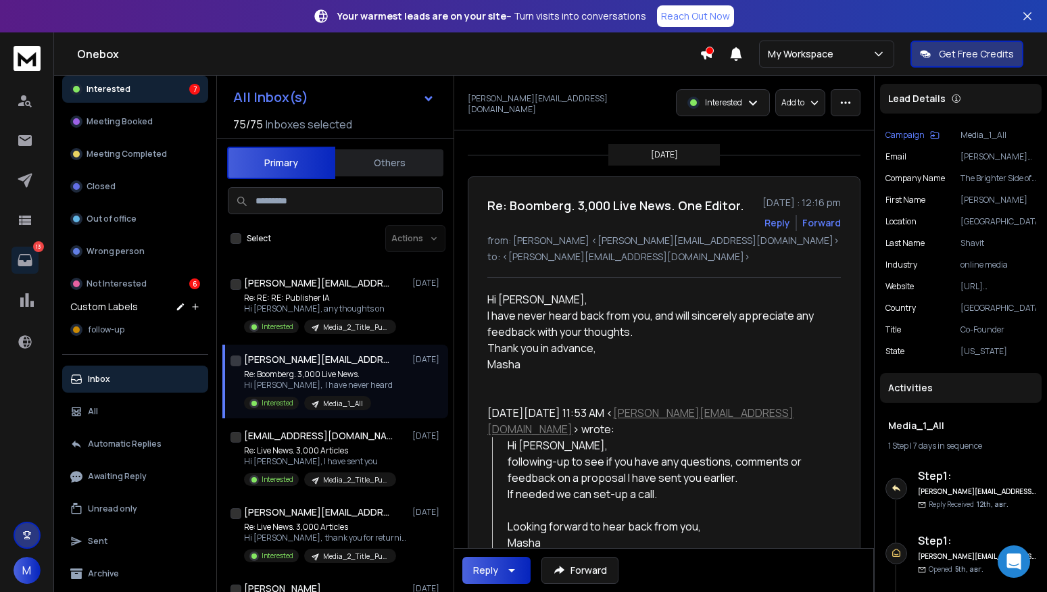
scroll to position [212, 0]
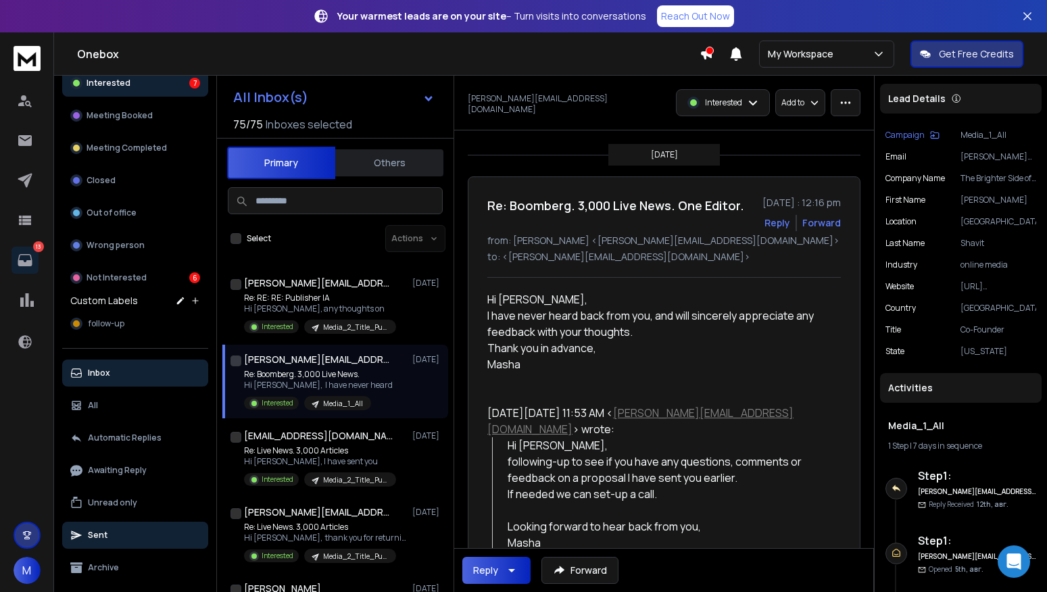
click at [94, 530] on p "Sent" at bounding box center [98, 535] width 20 height 11
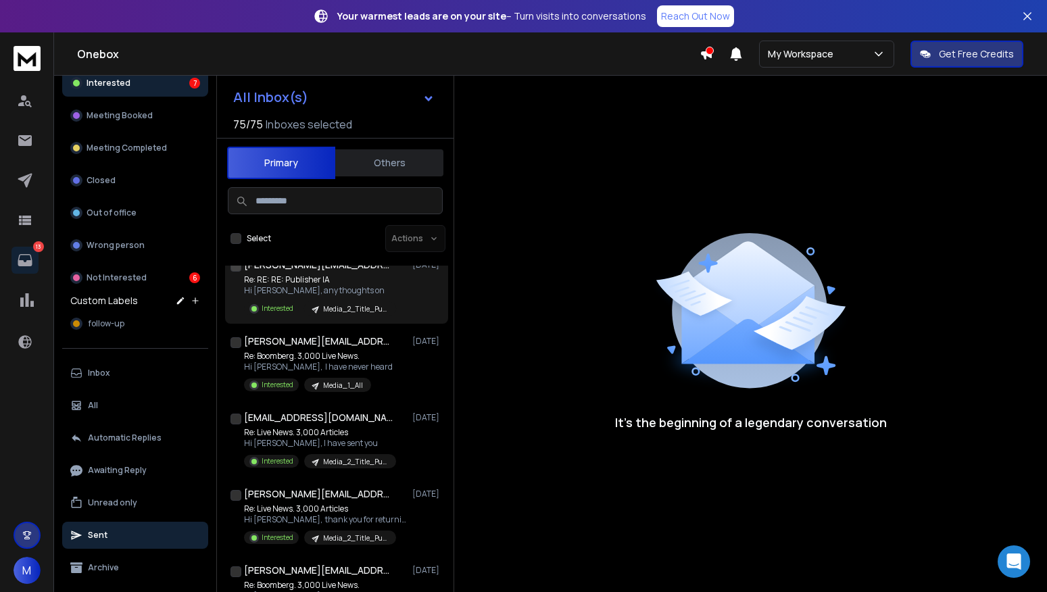
scroll to position [0, 0]
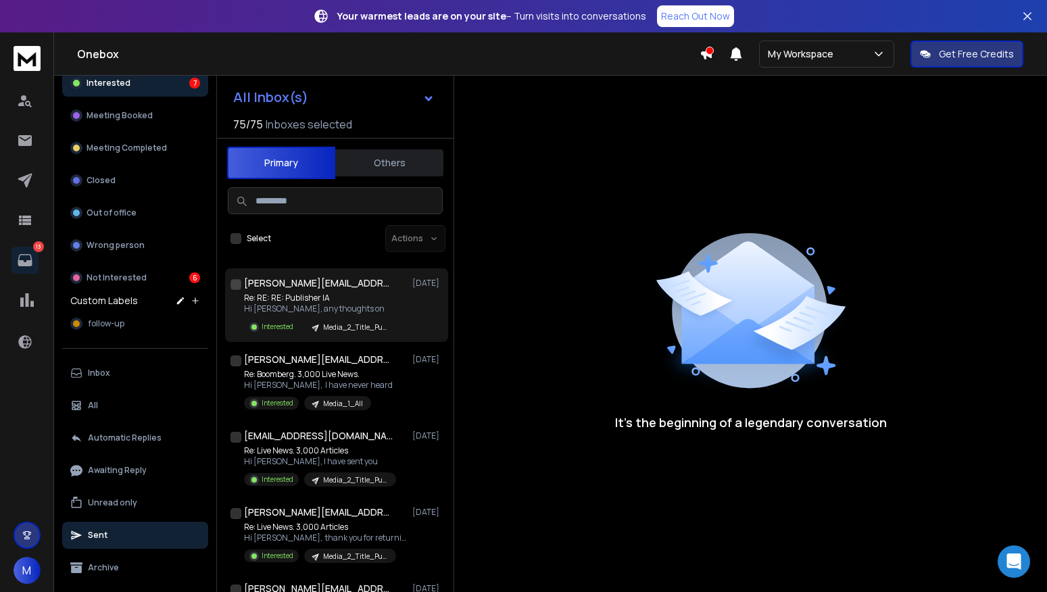
click at [335, 304] on p "Hi [PERSON_NAME], any thoughts on" at bounding box center [320, 309] width 152 height 11
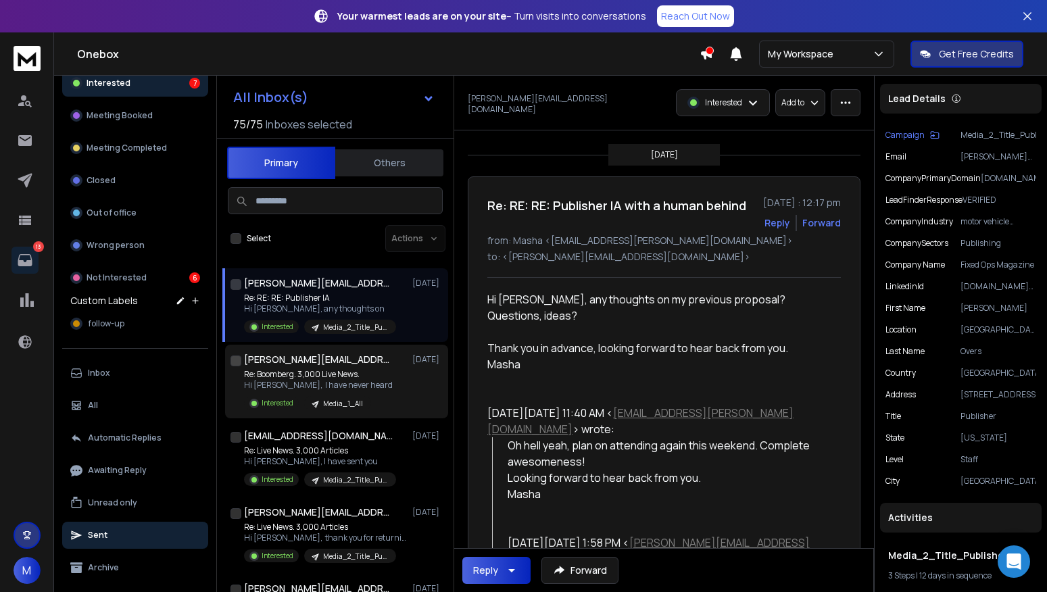
click at [329, 367] on div "[PERSON_NAME][EMAIL_ADDRESS][DOMAIN_NAME] [DATE] Re: [PERSON_NAME]. 3,000 Live …" at bounding box center [343, 381] width 199 height 57
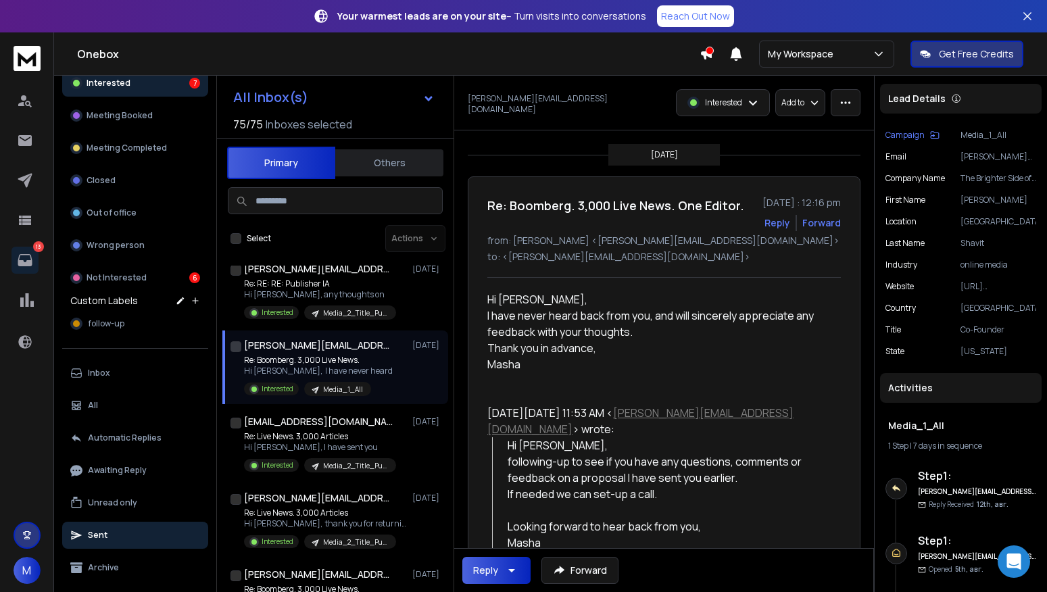
scroll to position [11, 0]
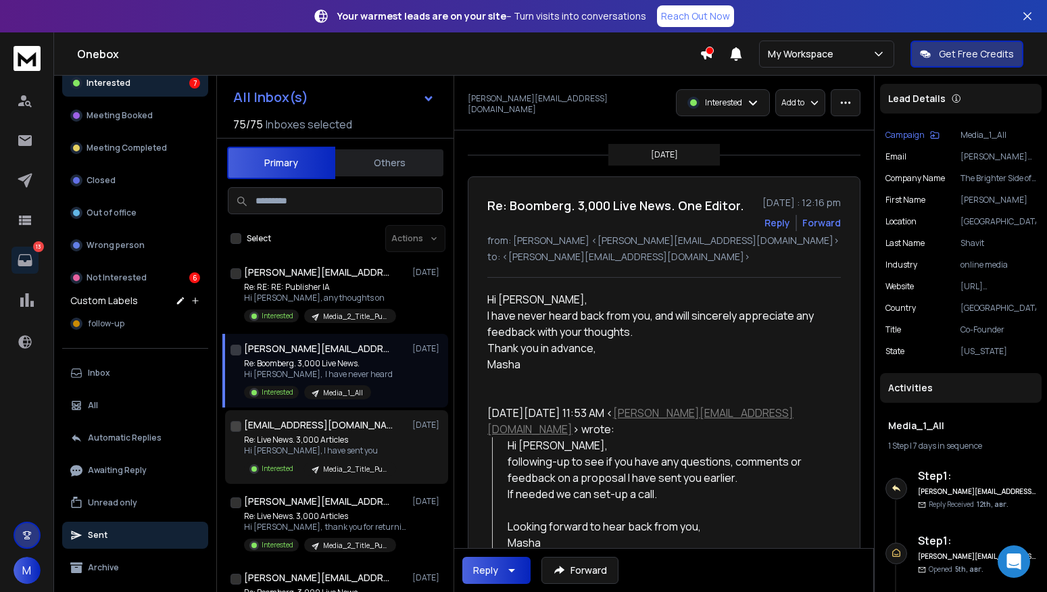
click at [310, 423] on h1 "[EMAIL_ADDRESS][DOMAIN_NAME]" at bounding box center [318, 426] width 149 height 14
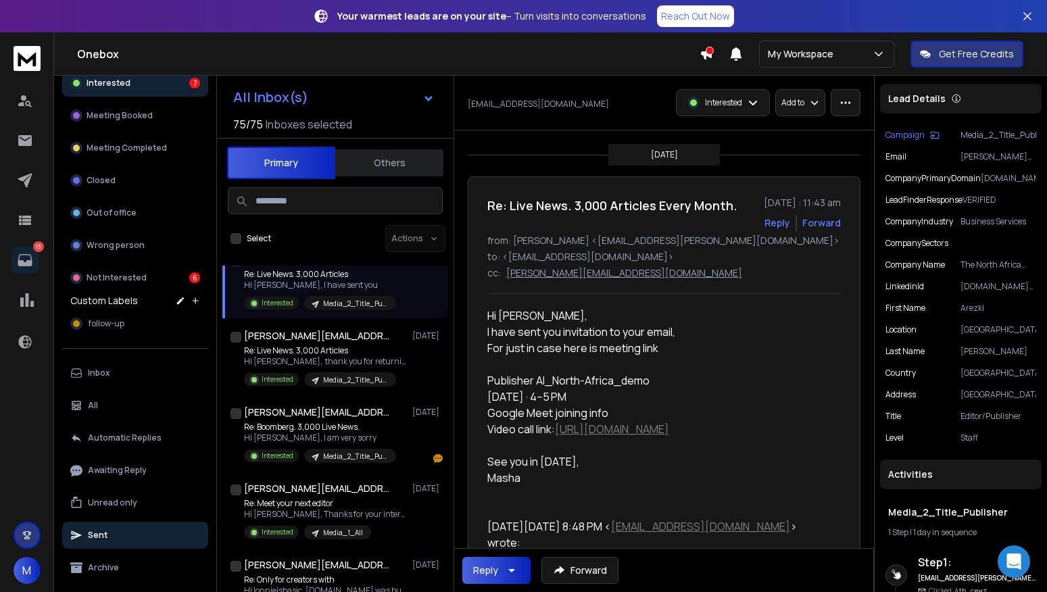
scroll to position [178, 0]
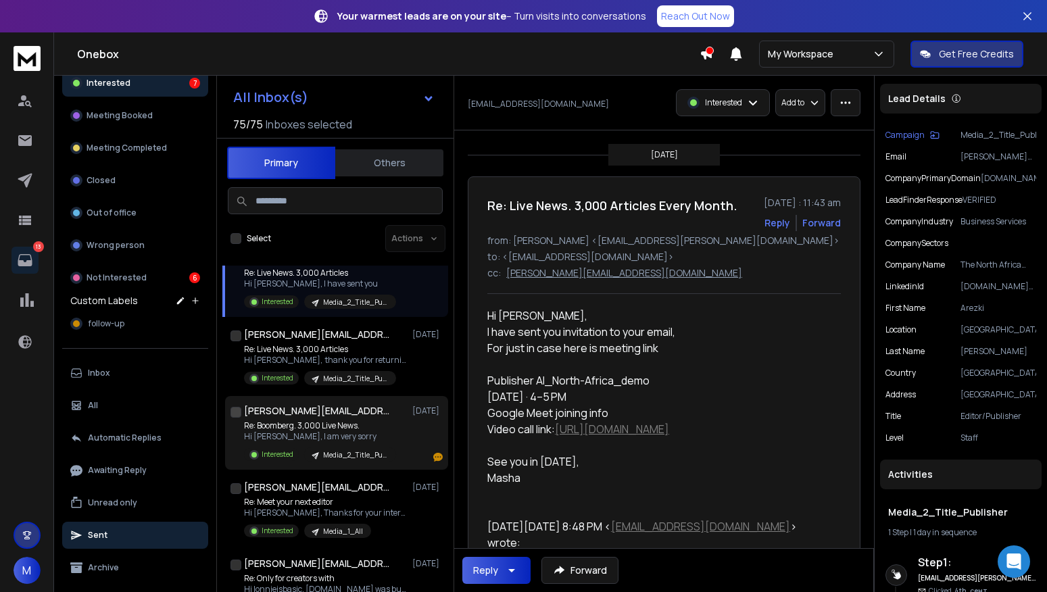
click at [351, 426] on p "Re: Boomberg. 3,000 Live News." at bounding box center [320, 426] width 152 height 11
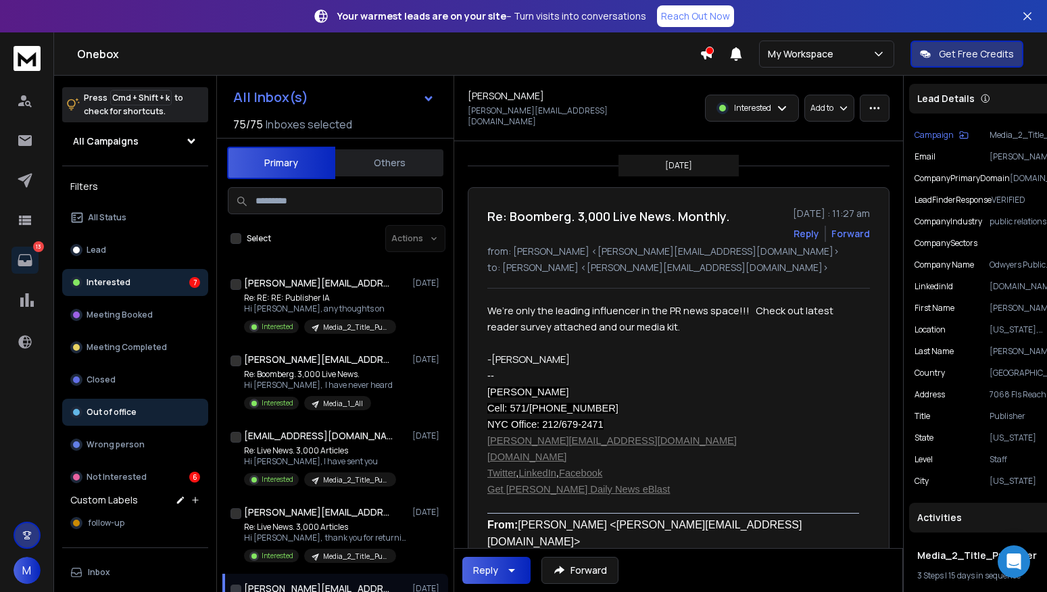
scroll to position [0, 0]
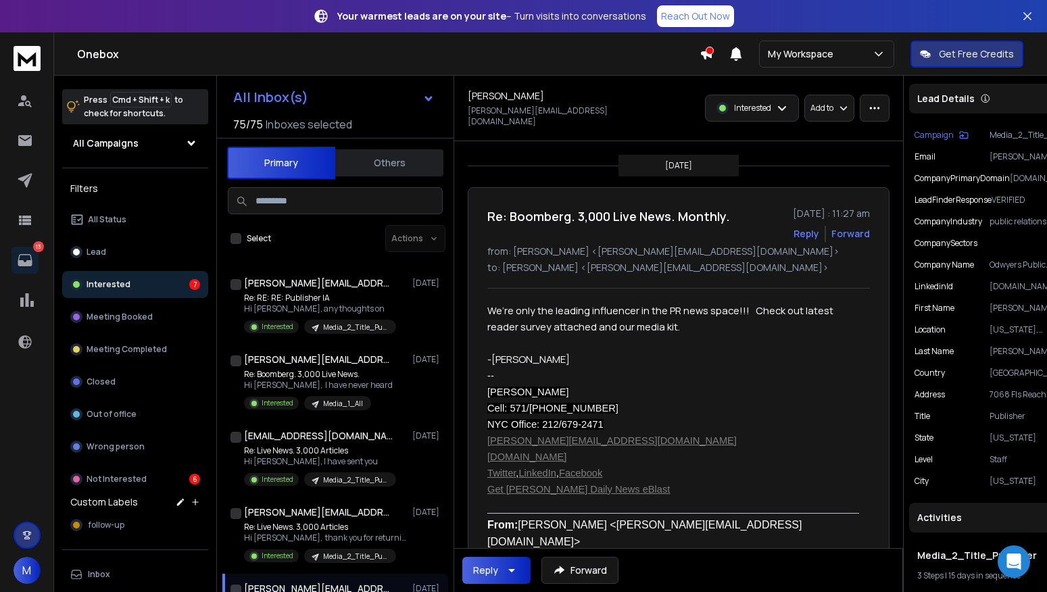
click at [112, 285] on p "Interested" at bounding box center [109, 284] width 44 height 11
click at [128, 279] on button "Interested 7" at bounding box center [135, 284] width 146 height 27
click at [145, 275] on button "Interested 7" at bounding box center [135, 284] width 146 height 27
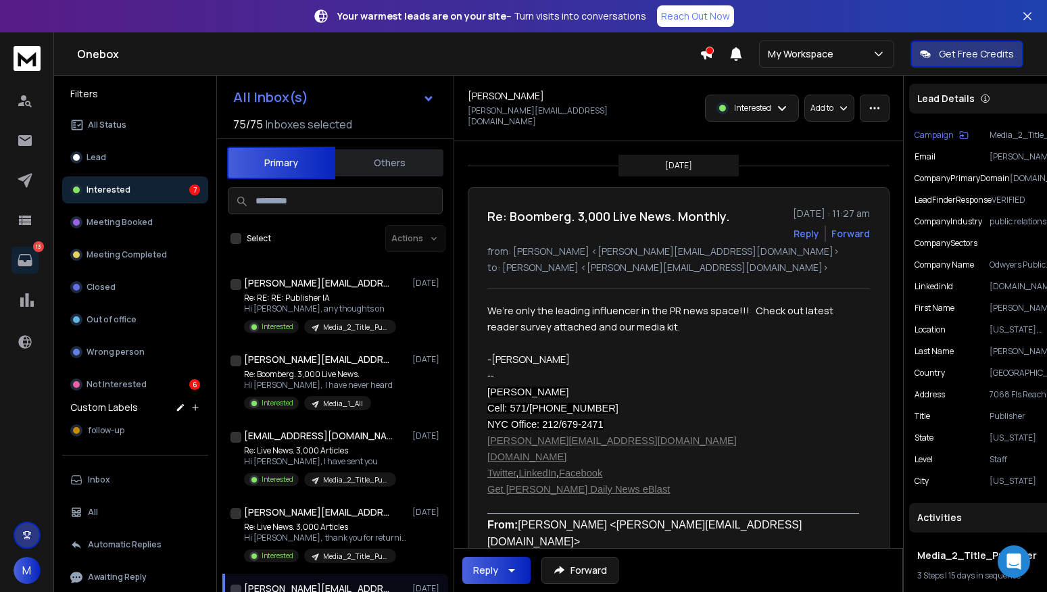
scroll to position [110, 0]
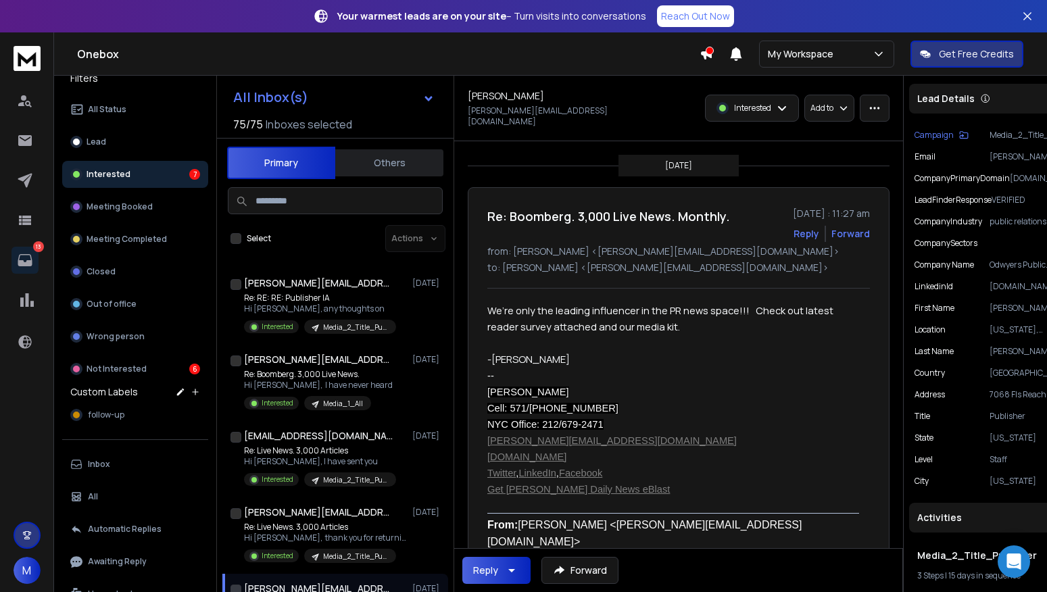
click at [90, 456] on div "Inbox" at bounding box center [90, 464] width 40 height 16
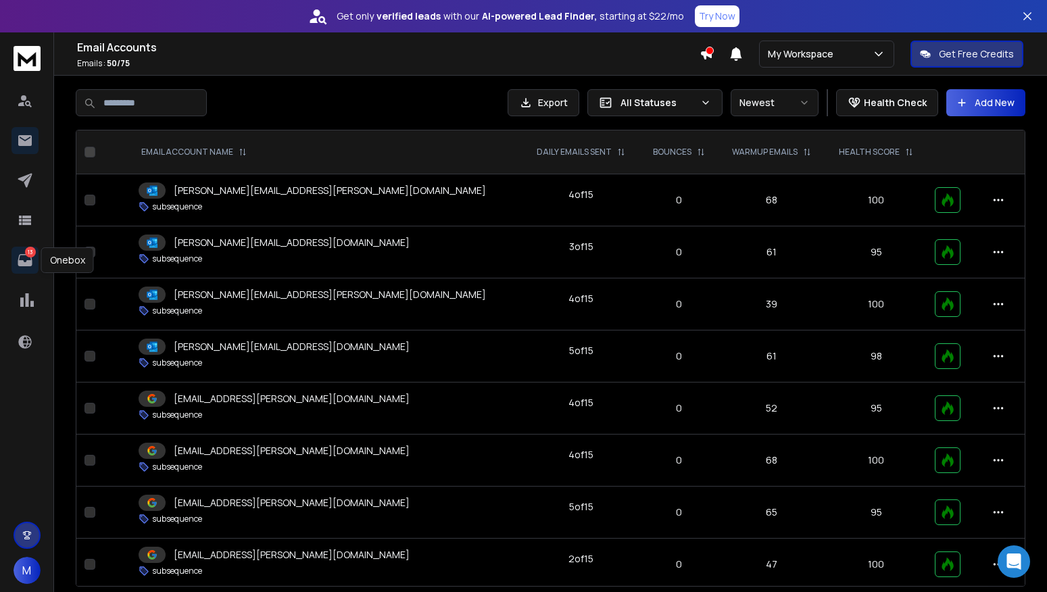
click at [20, 261] on icon at bounding box center [25, 260] width 14 height 12
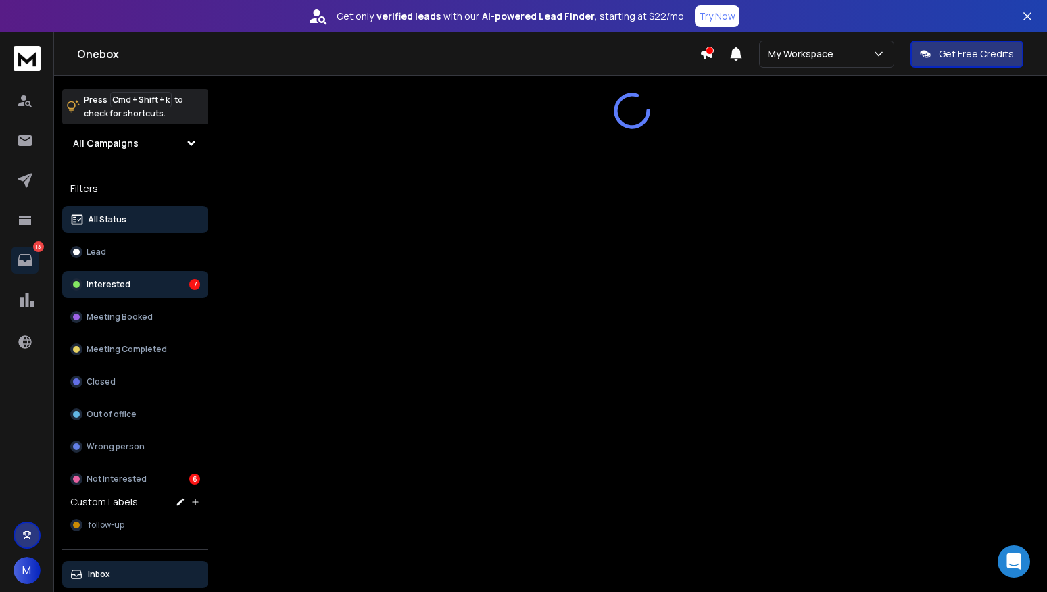
click at [143, 278] on button "Interested 7" at bounding box center [135, 284] width 146 height 27
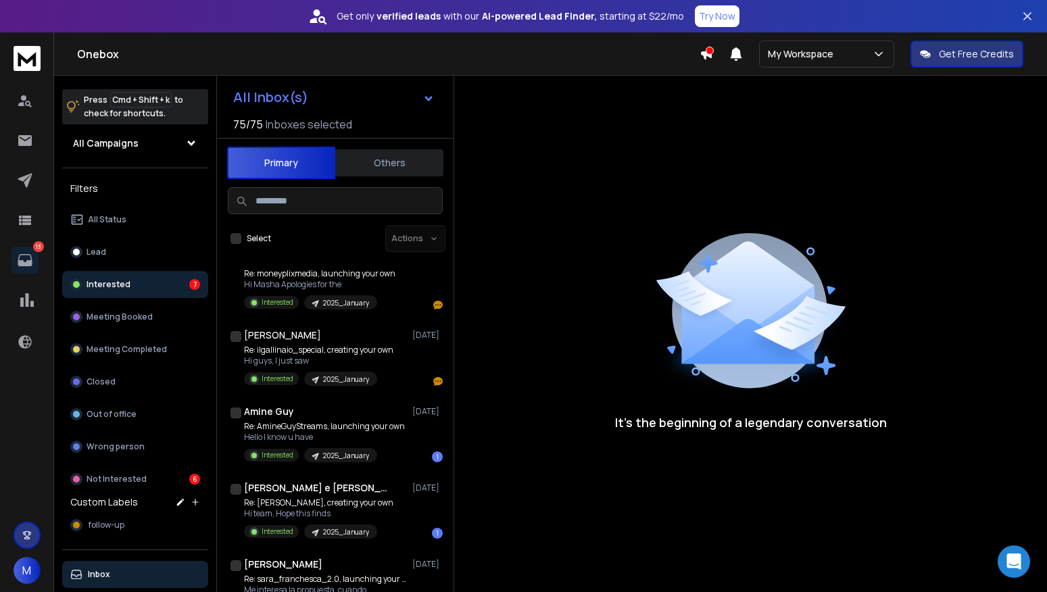
scroll to position [947, 0]
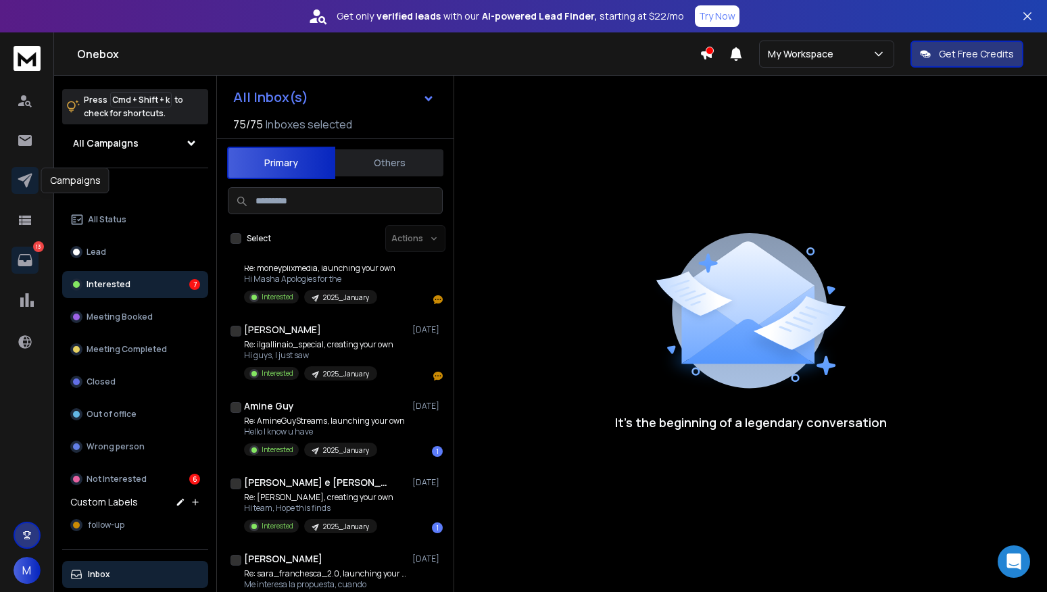
click at [25, 185] on icon at bounding box center [25, 180] width 14 height 14
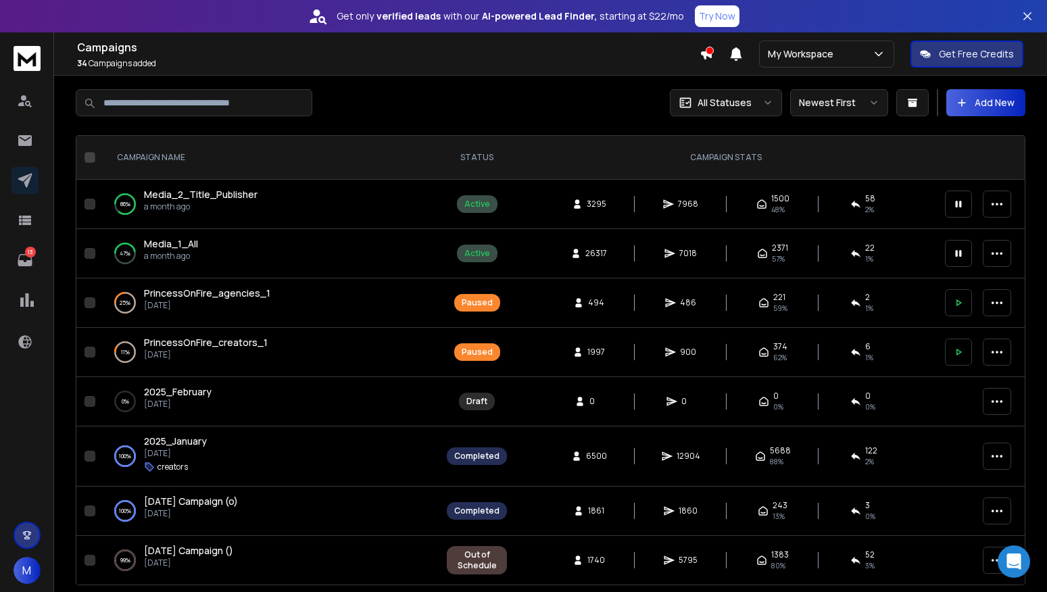
scroll to position [2, 0]
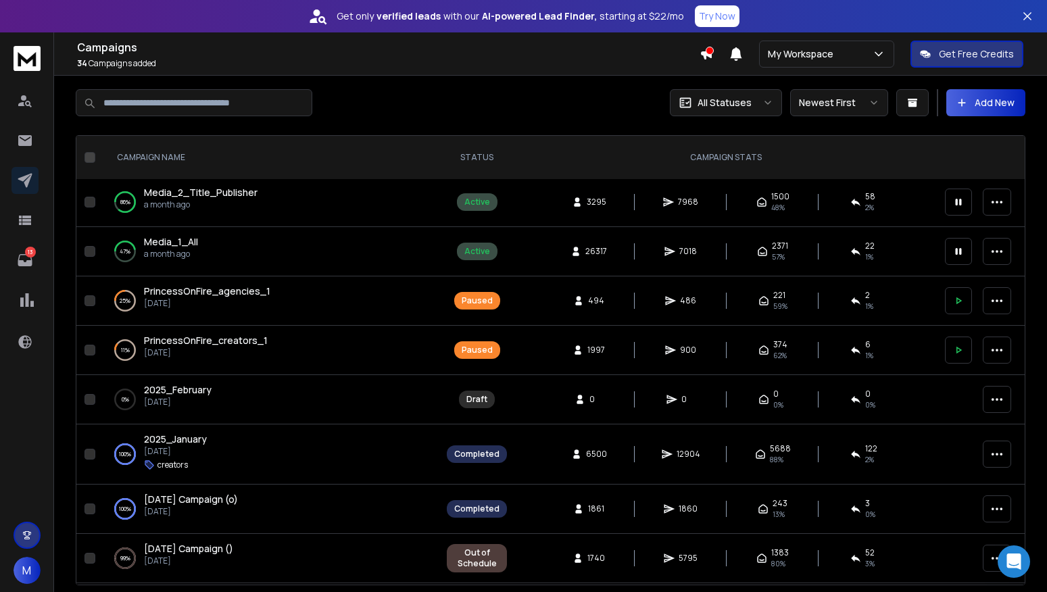
click at [166, 241] on span "Media_1_All" at bounding box center [171, 241] width 54 height 13
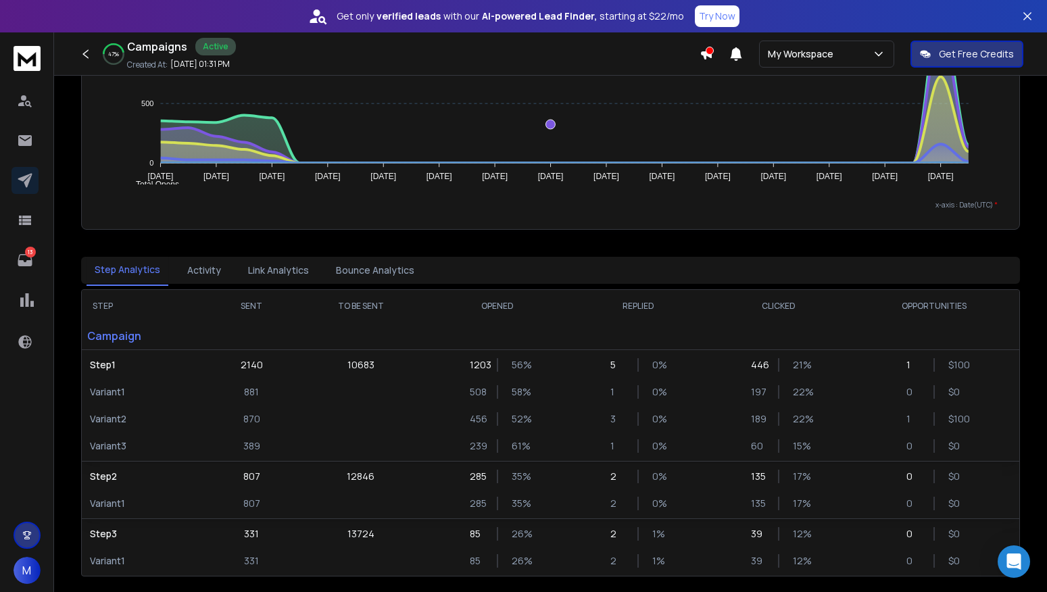
scroll to position [454, 0]
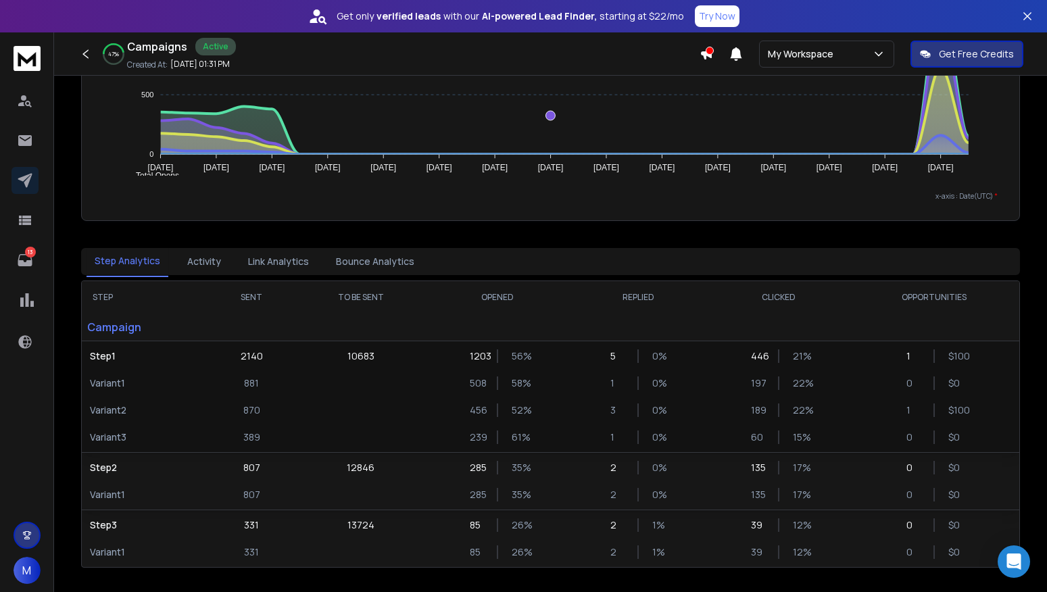
click at [122, 413] on p "Variant 2" at bounding box center [146, 411] width 112 height 14
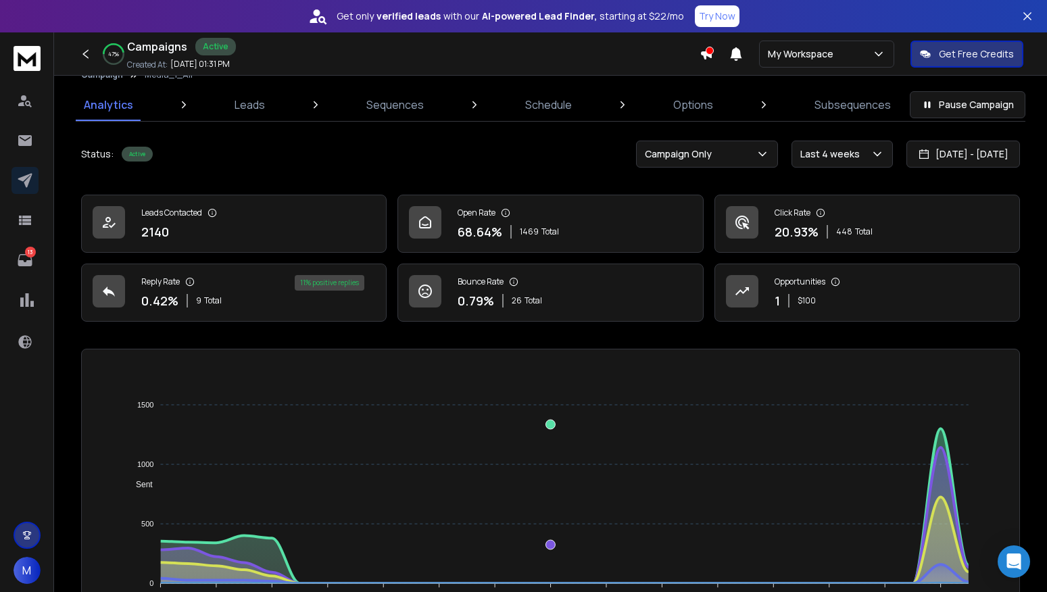
scroll to position [0, 0]
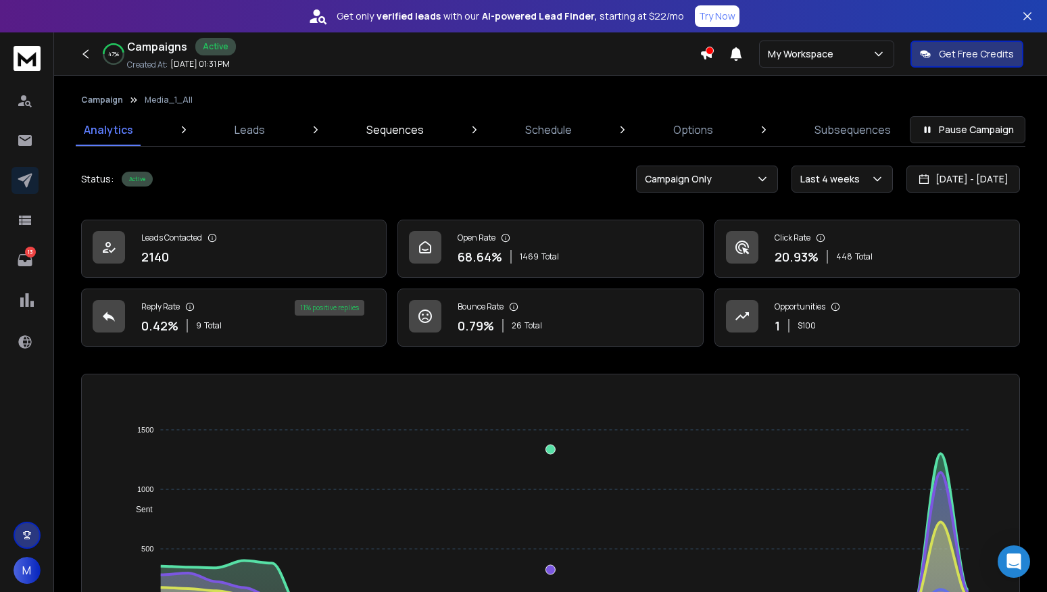
click at [394, 129] on p "Sequences" at bounding box center [395, 130] width 57 height 16
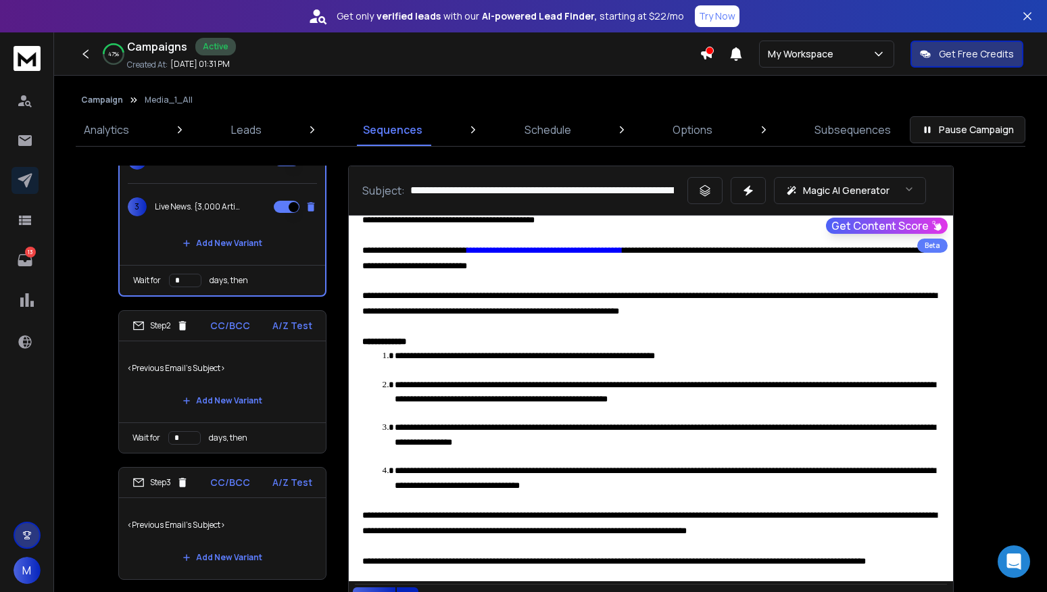
scroll to position [30, 0]
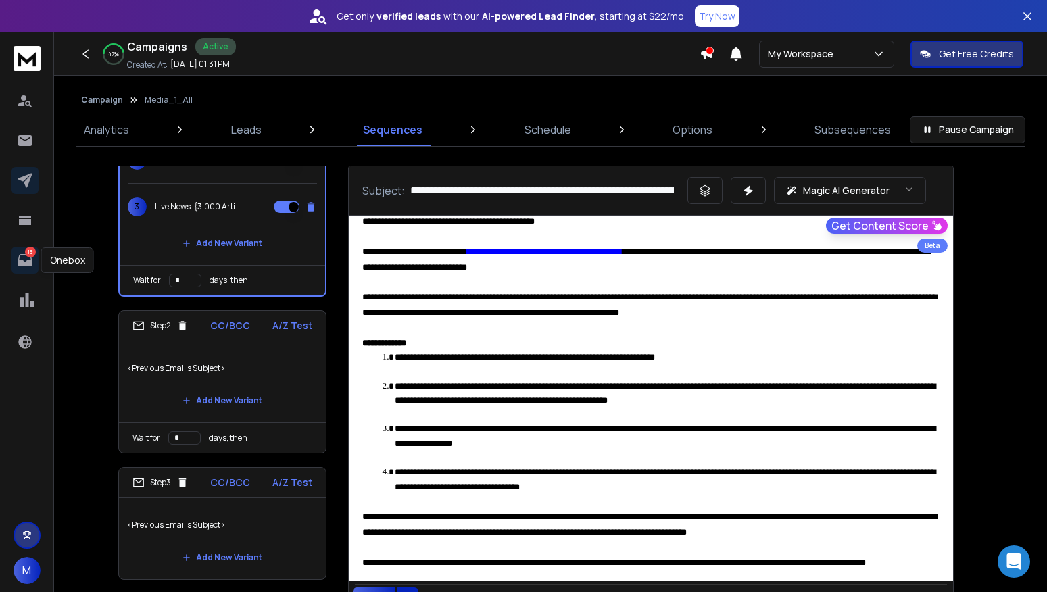
click at [20, 261] on icon at bounding box center [25, 260] width 14 height 12
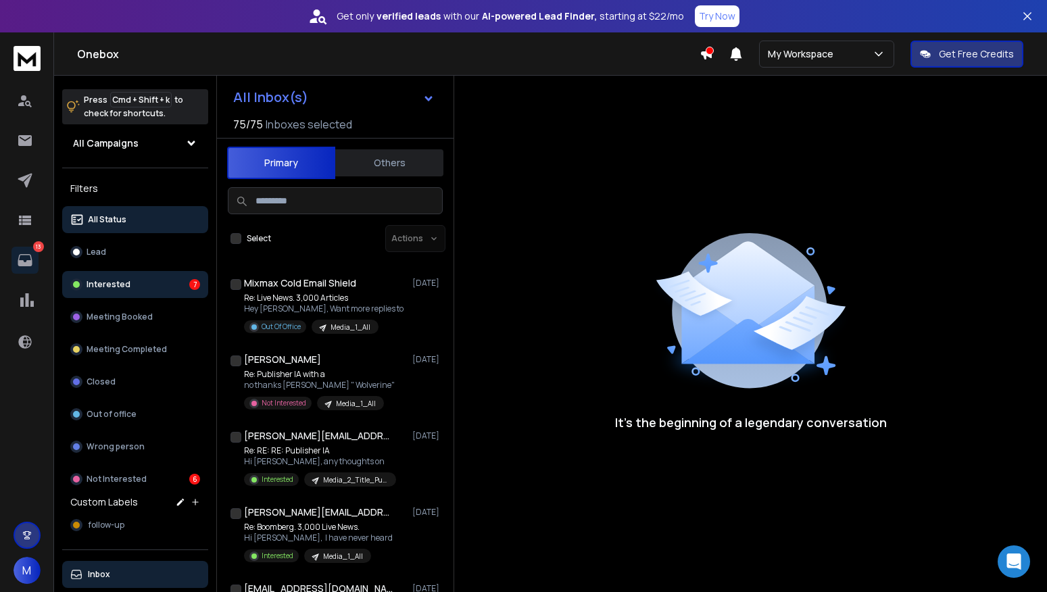
click at [131, 287] on button "Interested 7" at bounding box center [135, 284] width 146 height 27
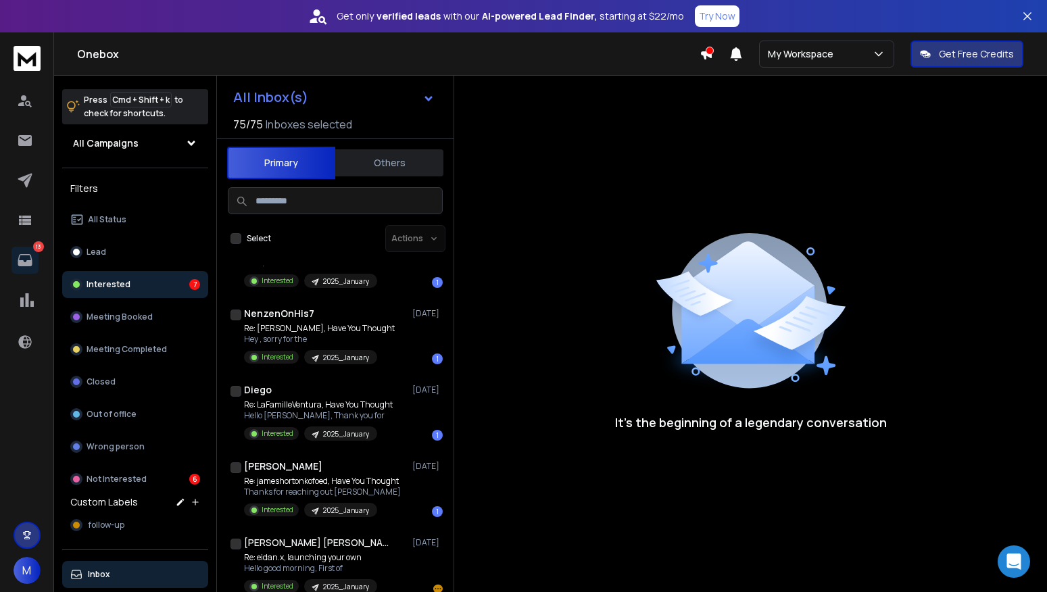
scroll to position [1346, 0]
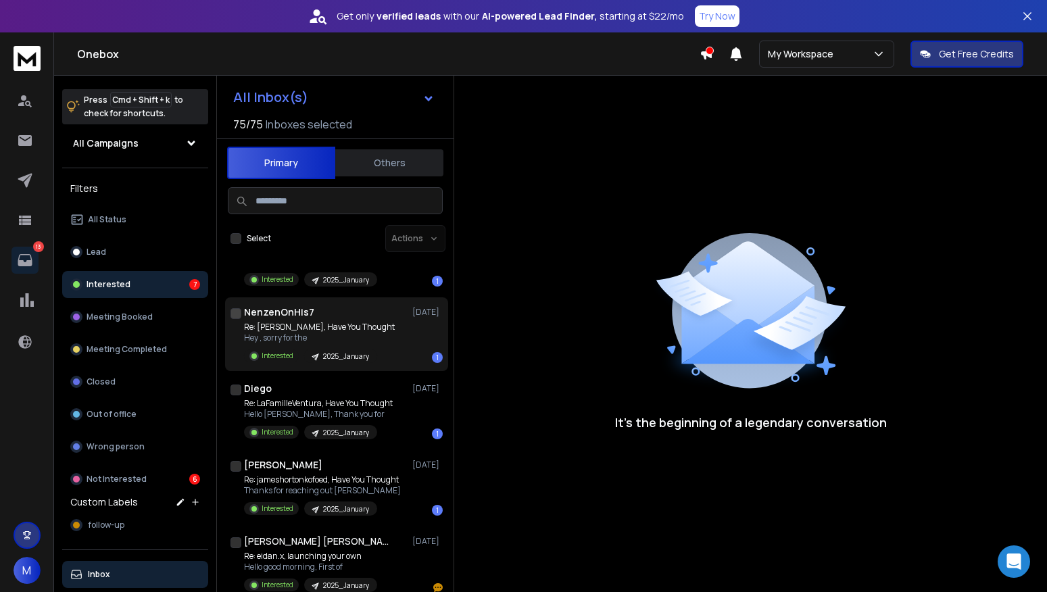
click at [264, 327] on p "Re: [PERSON_NAME], Have You Thought" at bounding box center [319, 327] width 151 height 11
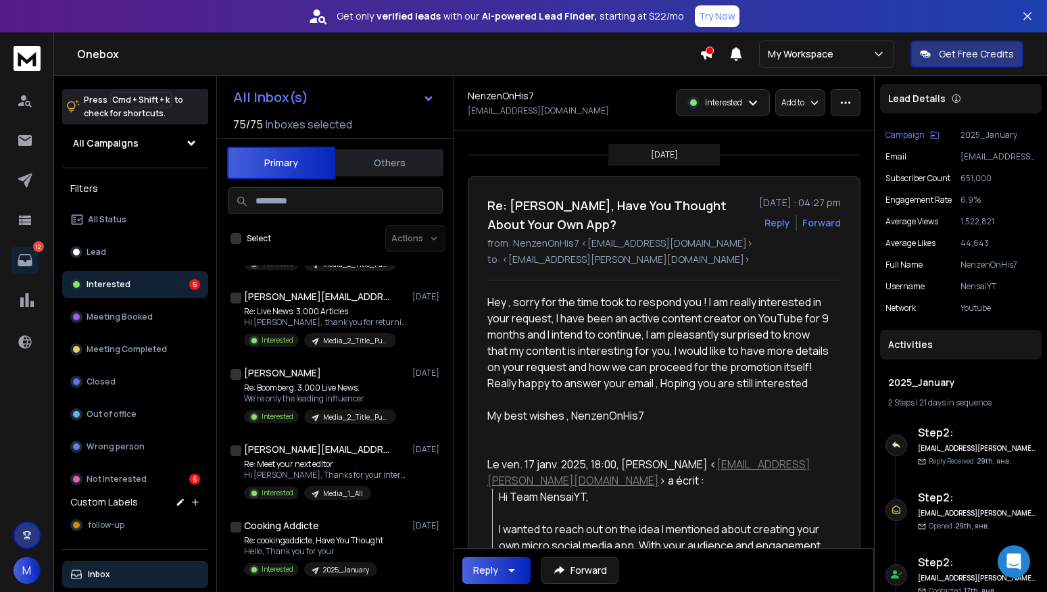
scroll to position [0, 0]
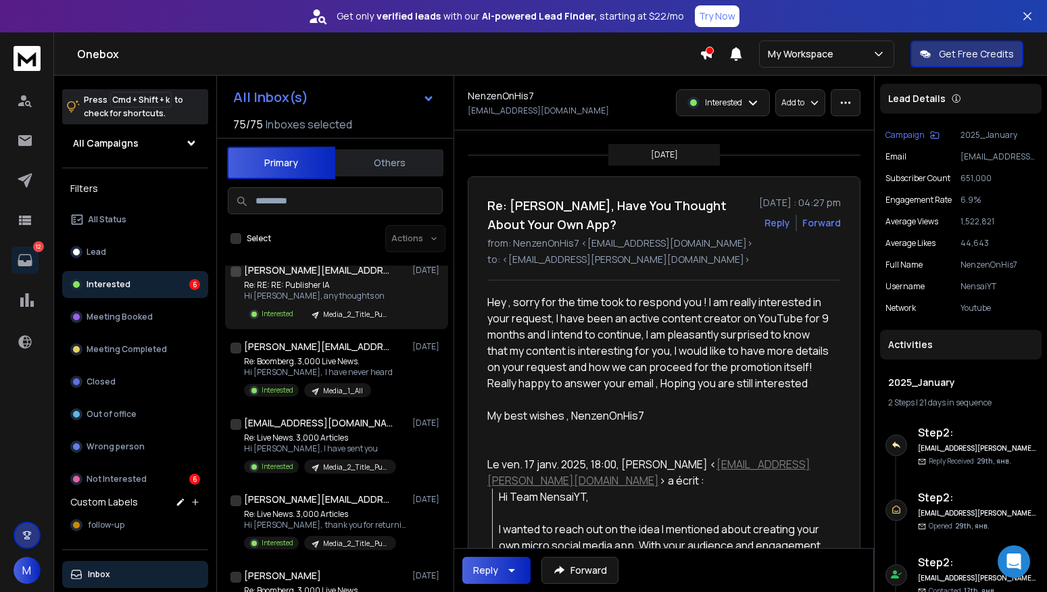
click at [266, 316] on p "Interested" at bounding box center [278, 314] width 32 height 10
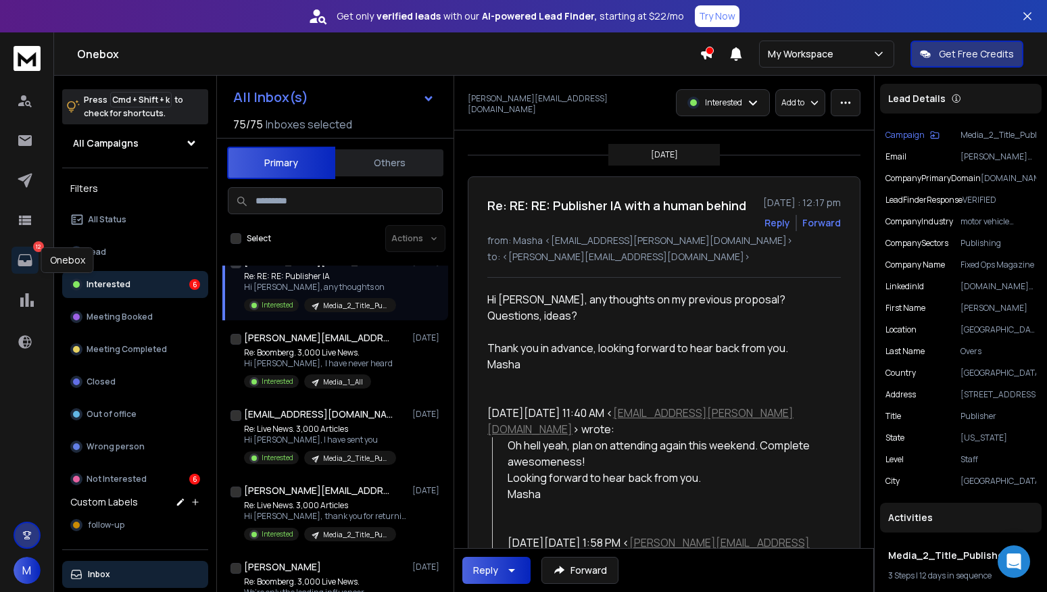
click at [30, 260] on icon at bounding box center [25, 260] width 14 height 12
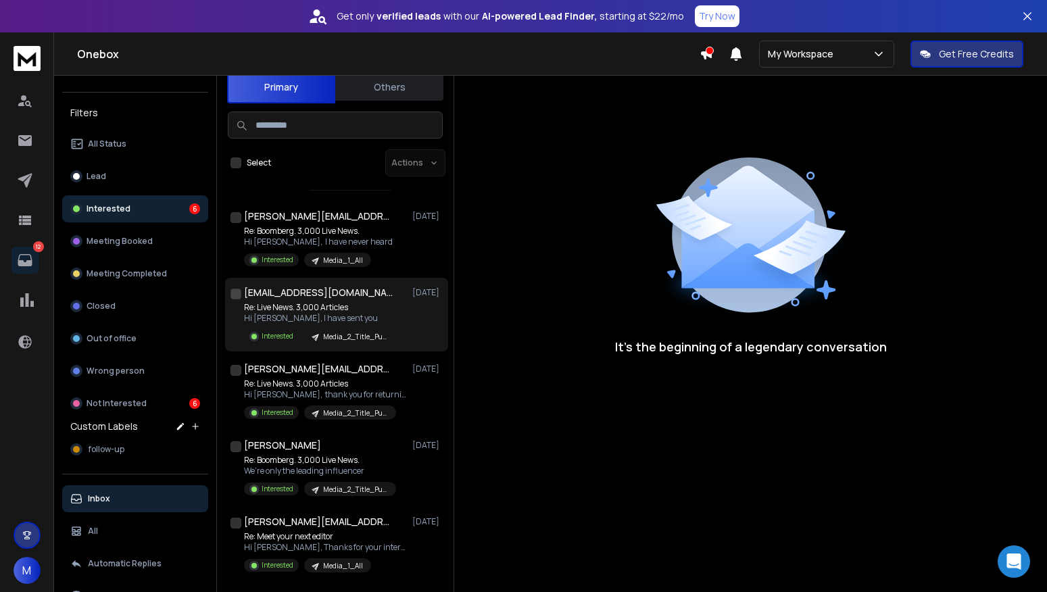
scroll to position [0, 0]
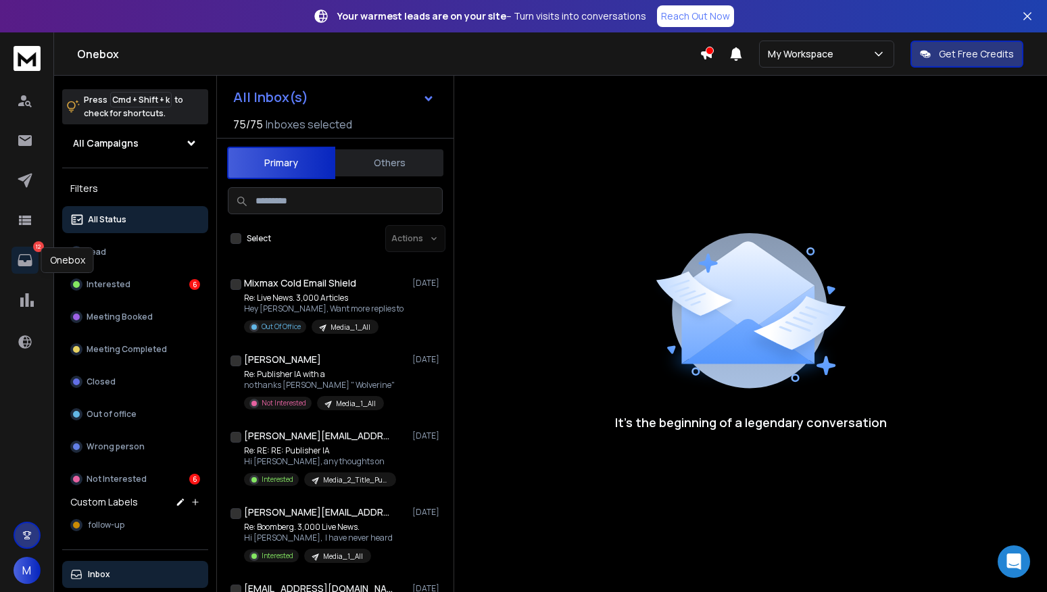
click at [31, 259] on icon at bounding box center [25, 260] width 16 height 16
click at [137, 285] on button "Interested 6" at bounding box center [135, 284] width 146 height 27
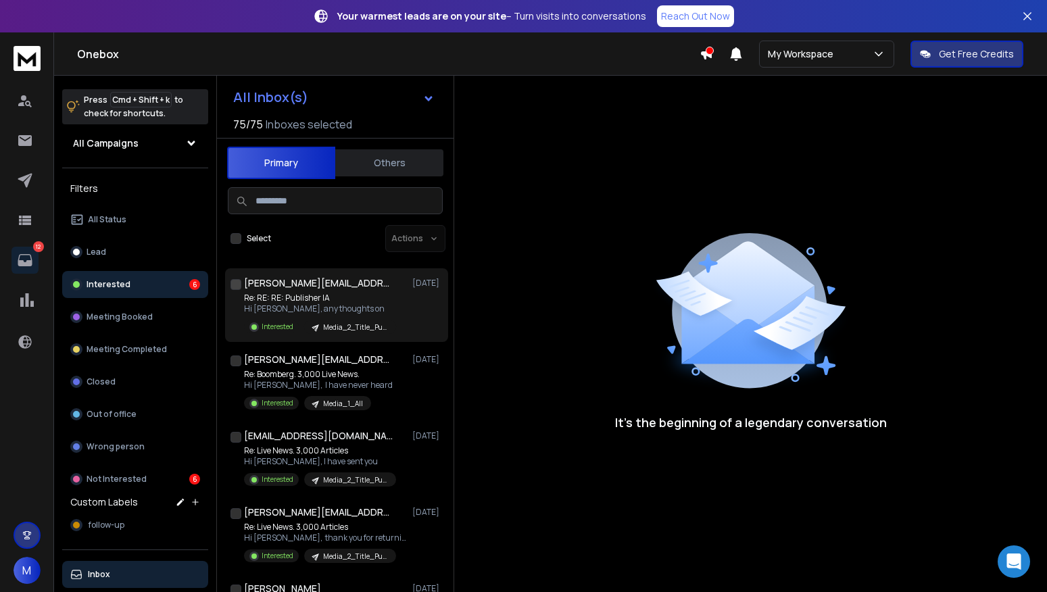
click at [268, 318] on div "Re: RE: RE: Publisher IA Hi [PERSON_NAME], any thoughts on Interested Media_2_T…" at bounding box center [320, 313] width 152 height 41
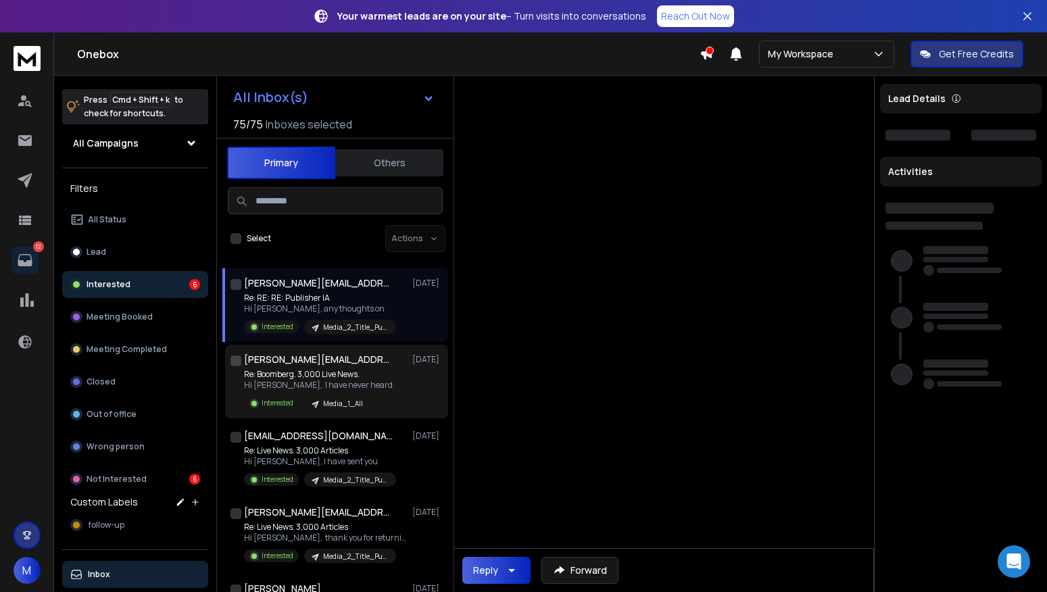
click at [300, 385] on p "Hi [PERSON_NAME], I have never heard" at bounding box center [318, 385] width 149 height 11
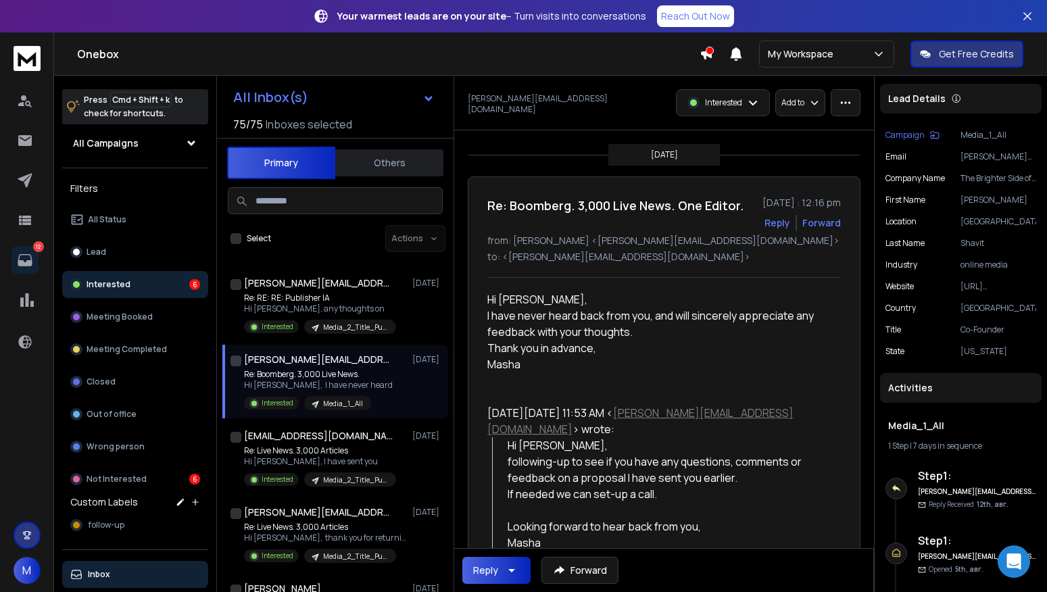
click at [109, 296] on button "Interested 6" at bounding box center [135, 284] width 146 height 27
click at [20, 256] on icon at bounding box center [25, 260] width 16 height 16
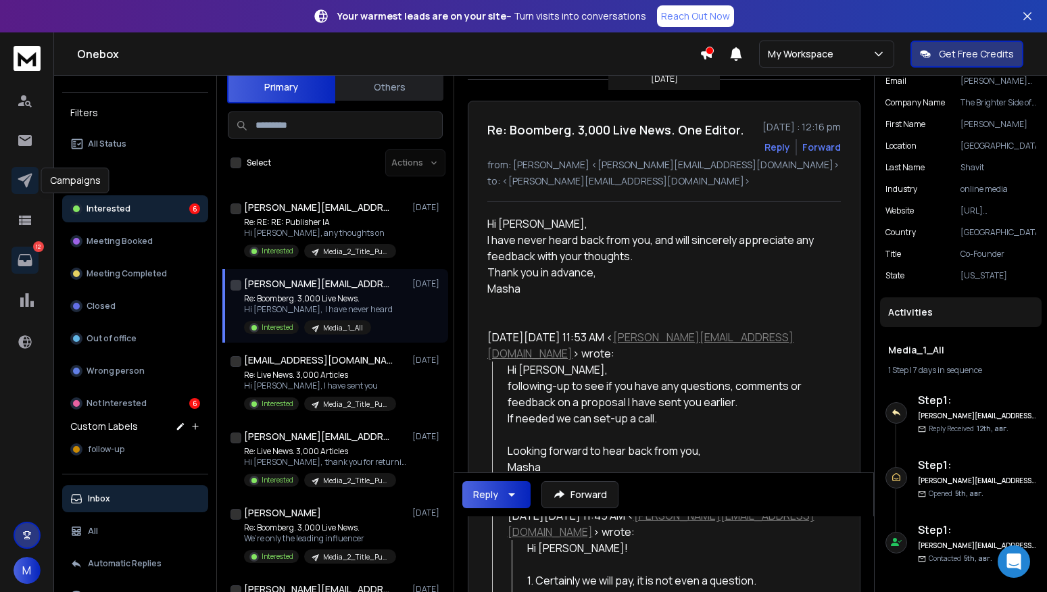
click at [28, 184] on icon at bounding box center [25, 180] width 16 height 16
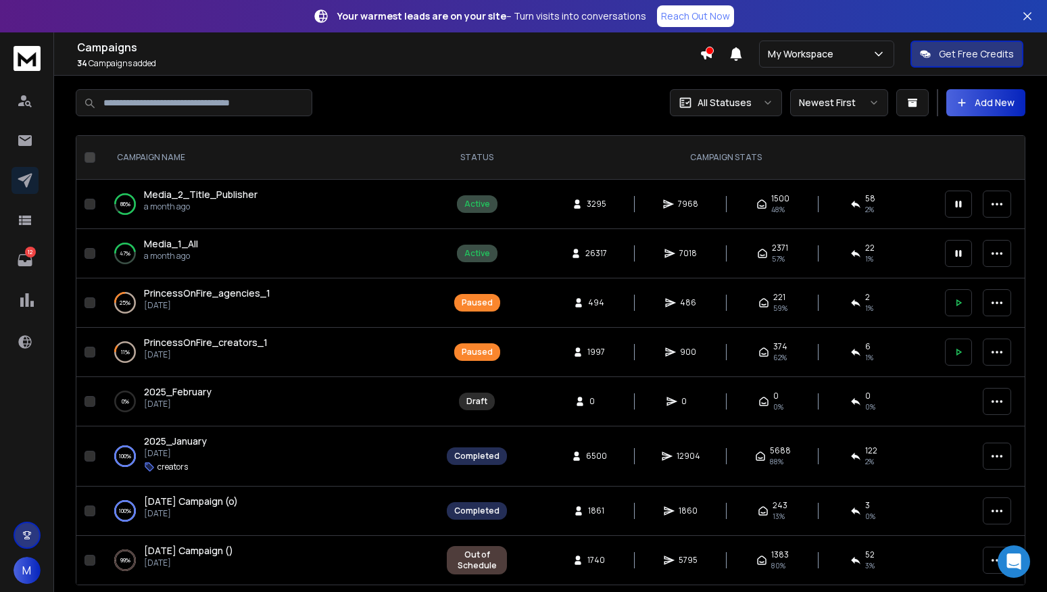
click at [229, 253] on div "47 % Media_1_All a month ago" at bounding box center [269, 253] width 311 height 32
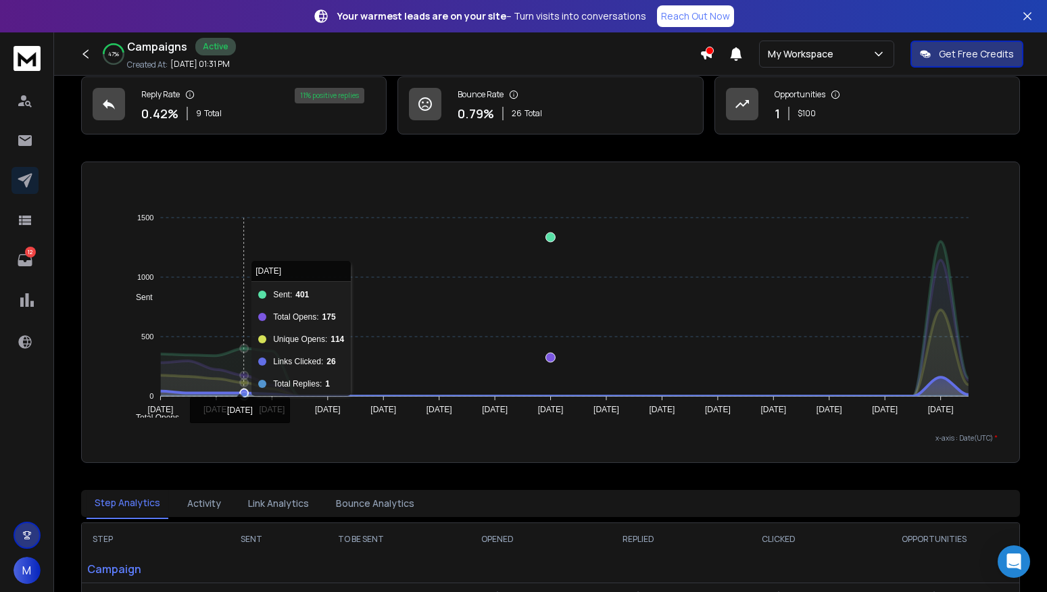
scroll to position [217, 0]
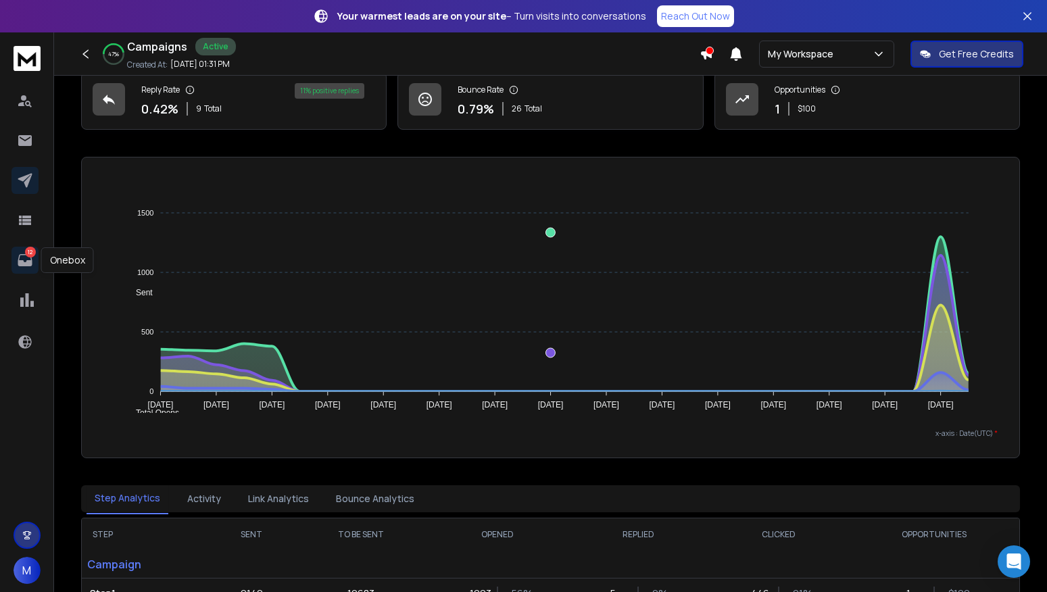
click at [32, 260] on link "12" at bounding box center [24, 260] width 27 height 27
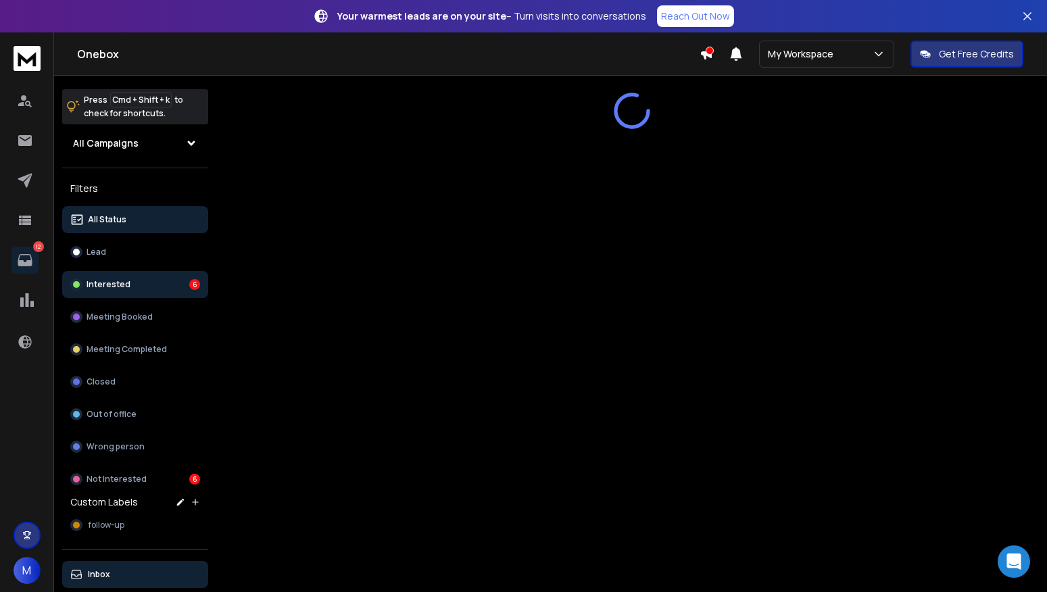
click at [112, 281] on p "Interested" at bounding box center [109, 284] width 44 height 11
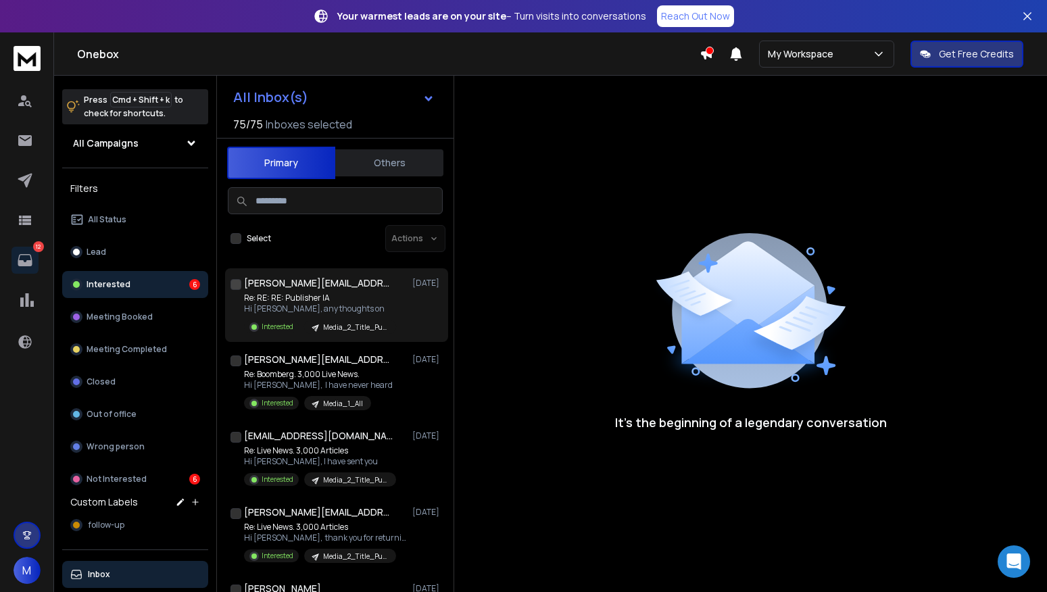
click at [315, 311] on p "Hi [PERSON_NAME], any thoughts on" at bounding box center [320, 309] width 152 height 11
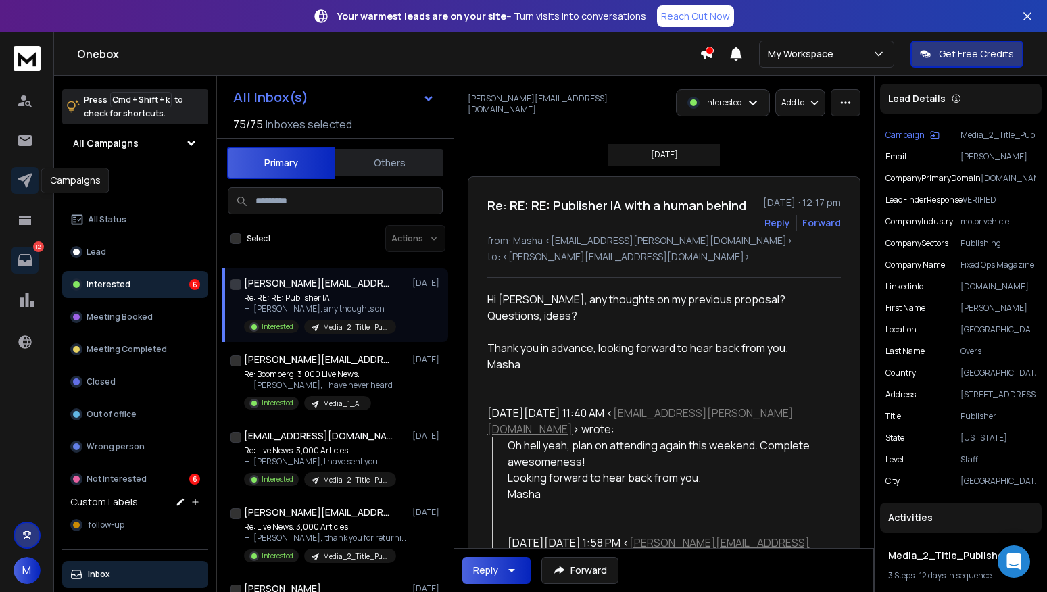
click at [24, 181] on icon at bounding box center [25, 180] width 16 height 16
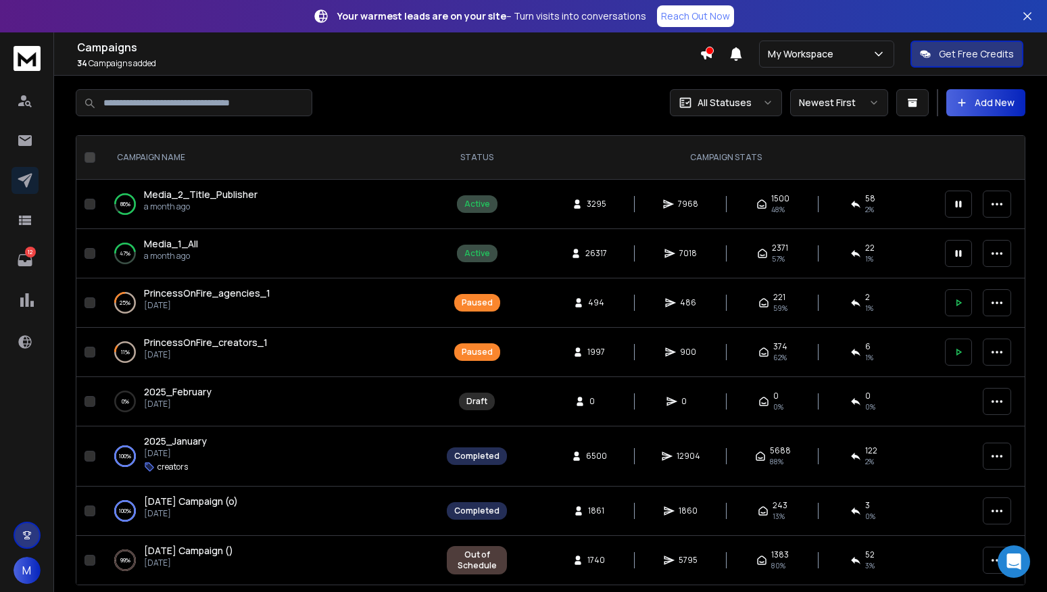
click at [163, 249] on span "Media_1_All" at bounding box center [171, 243] width 54 height 13
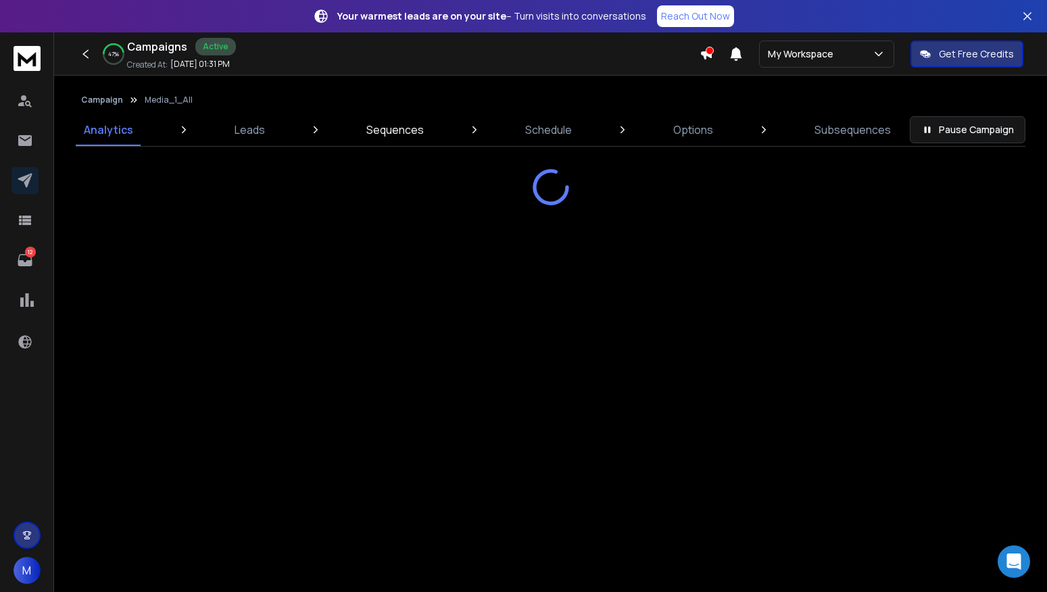
click at [379, 135] on p "Sequences" at bounding box center [395, 130] width 57 height 16
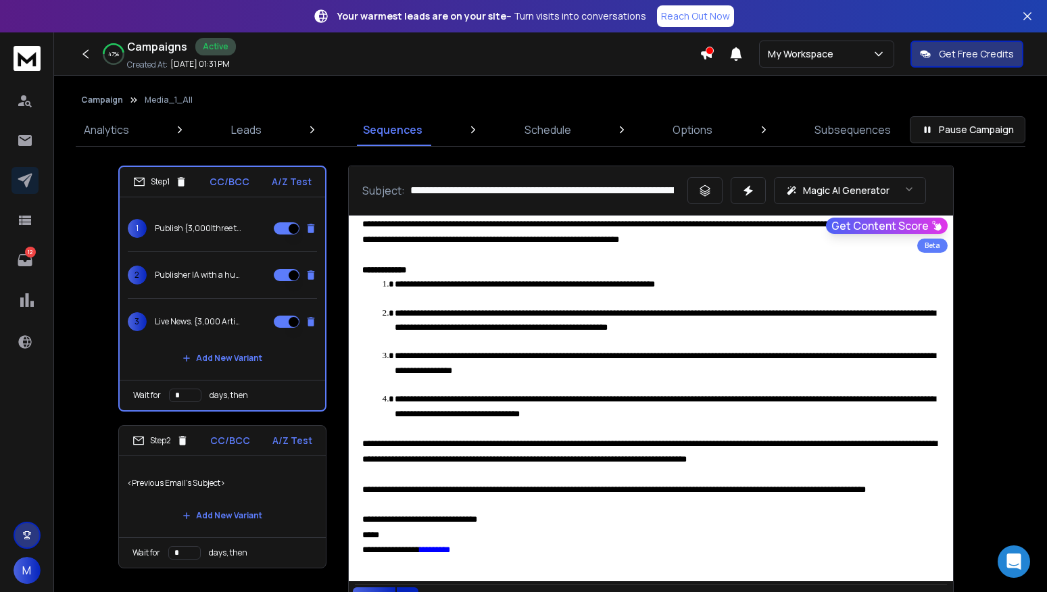
scroll to position [47, 0]
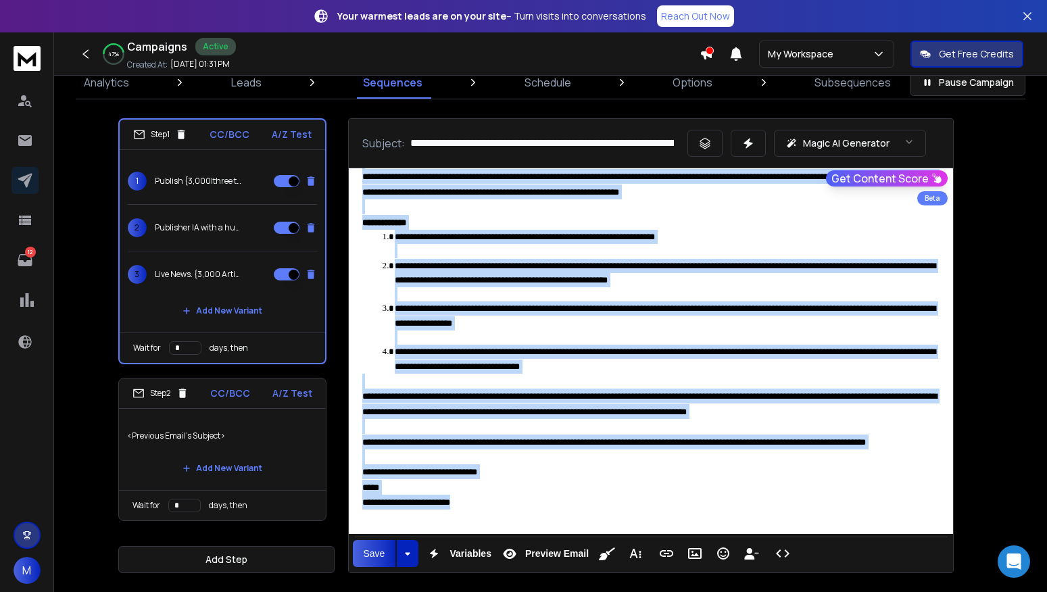
drag, startPoint x: 358, startPoint y: 235, endPoint x: 492, endPoint y: 498, distance: 295.2
click at [492, 498] on div "**********" at bounding box center [651, 346] width 605 height 356
copy b "**********"
drag, startPoint x: 454, startPoint y: 448, endPoint x: 876, endPoint y: 1, distance: 614.7
click at [0, 0] on div "**********" at bounding box center [523, 249] width 1047 height 592
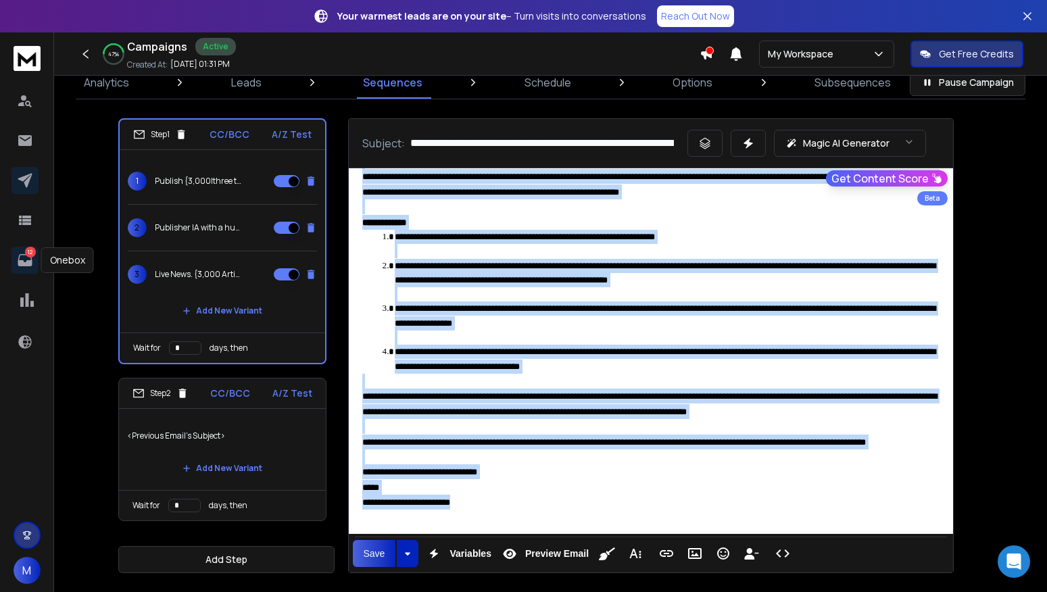
click at [32, 260] on icon at bounding box center [25, 260] width 16 height 16
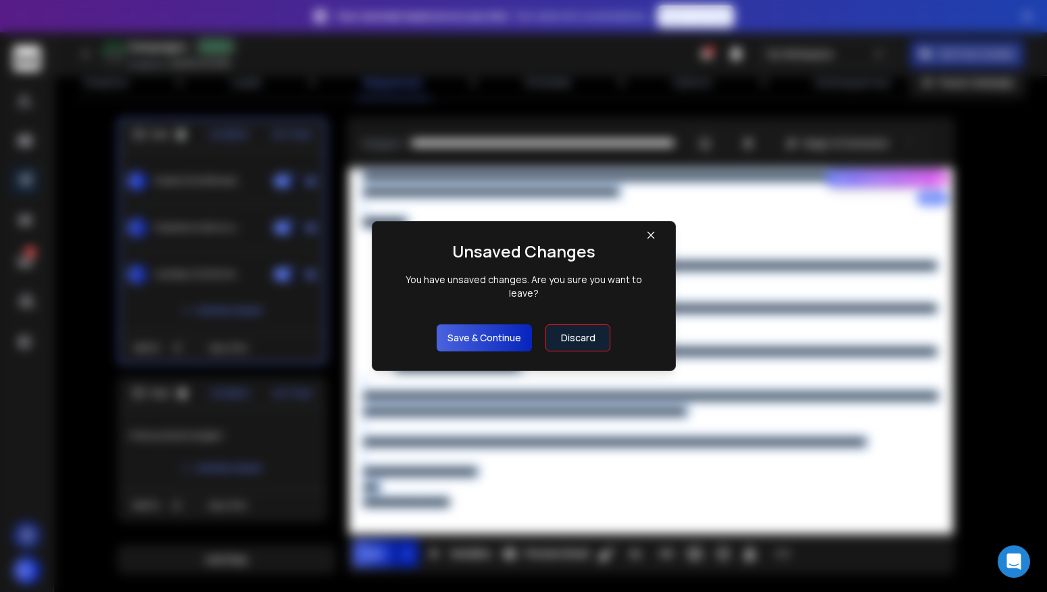
click at [561, 333] on button "Discard" at bounding box center [578, 338] width 65 height 27
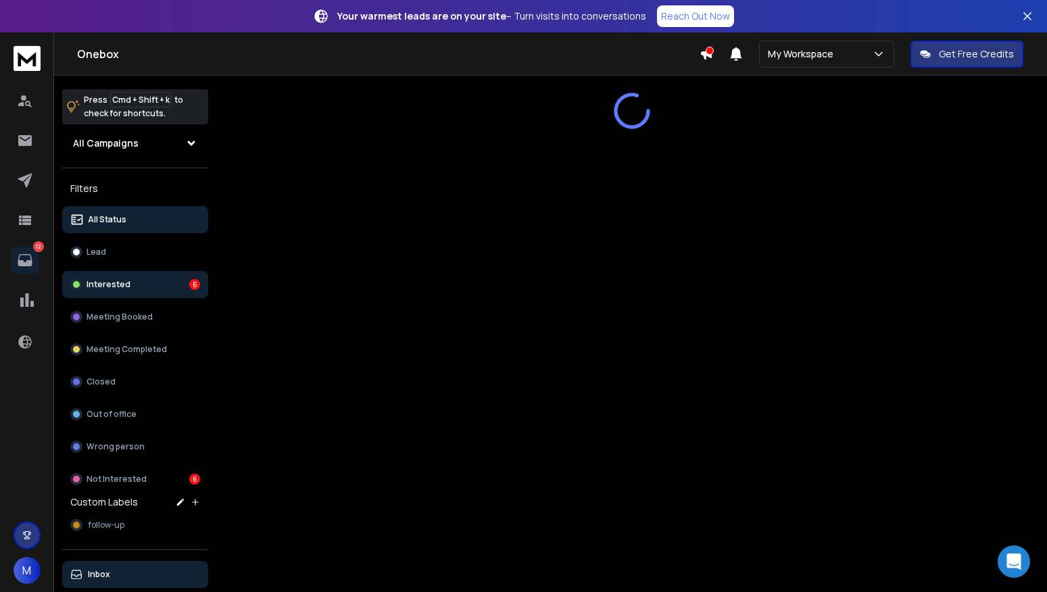
click at [95, 285] on p "Interested" at bounding box center [109, 284] width 44 height 11
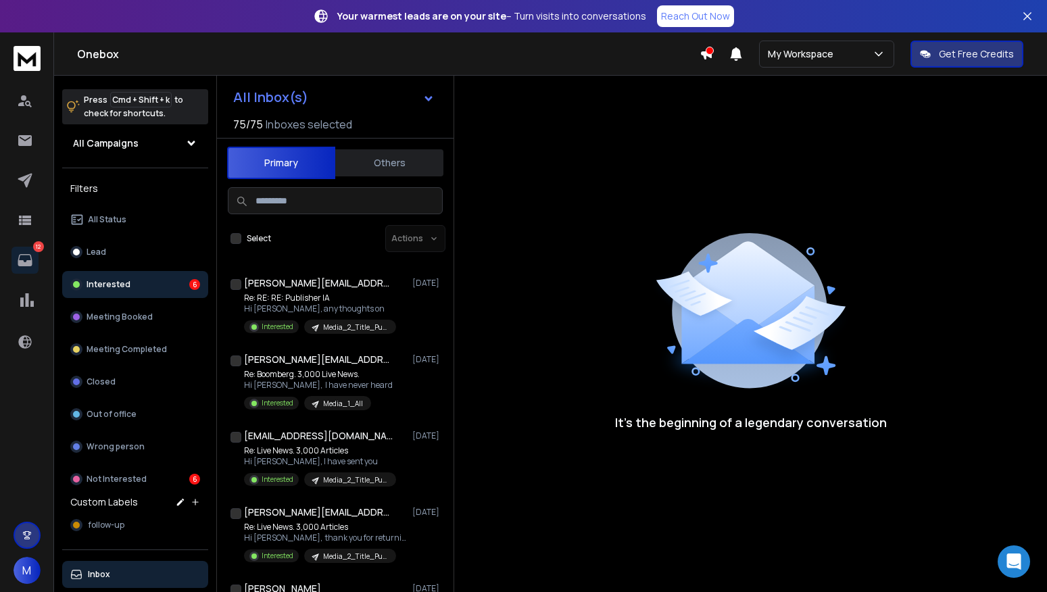
click at [10, 181] on div "12 M" at bounding box center [27, 314] width 54 height 565
click at [23, 182] on icon at bounding box center [25, 180] width 16 height 16
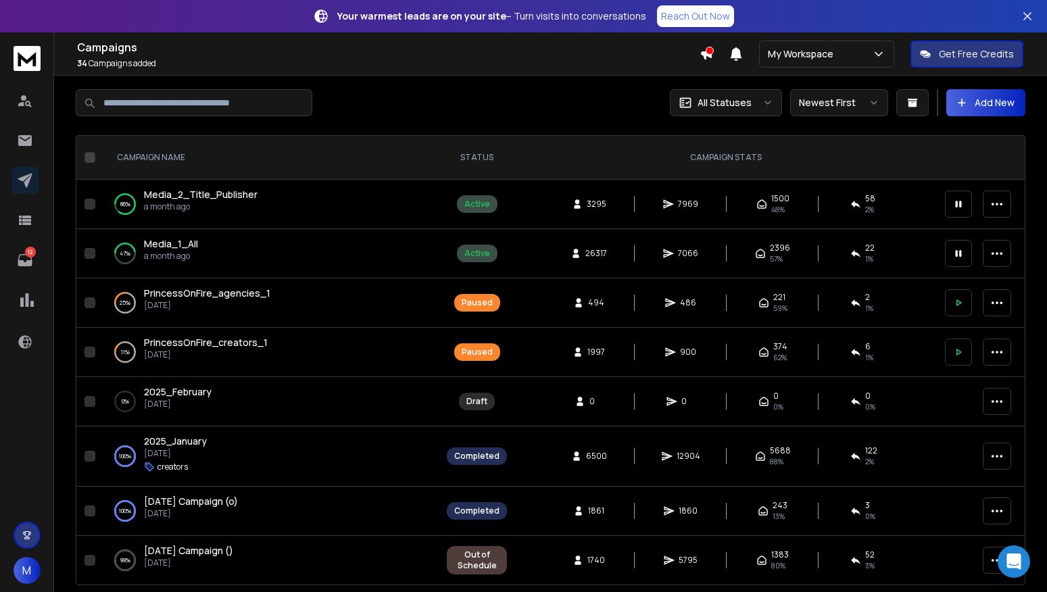
click at [160, 256] on p "a month ago" at bounding box center [171, 256] width 54 height 11
